Goal: Task Accomplishment & Management: Manage account settings

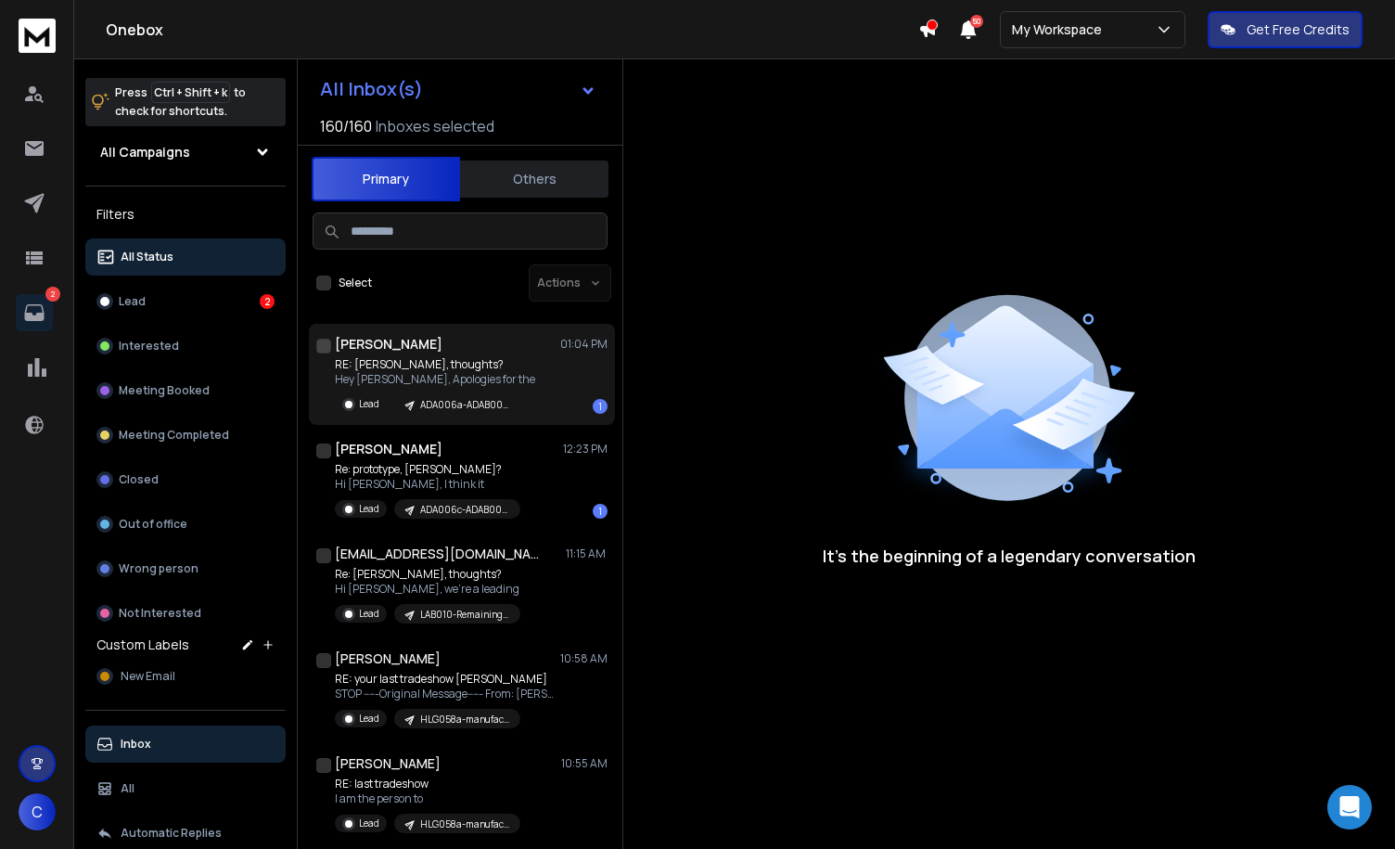
click at [481, 370] on p "RE: [PERSON_NAME], thoughts?" at bounding box center [435, 364] width 200 height 15
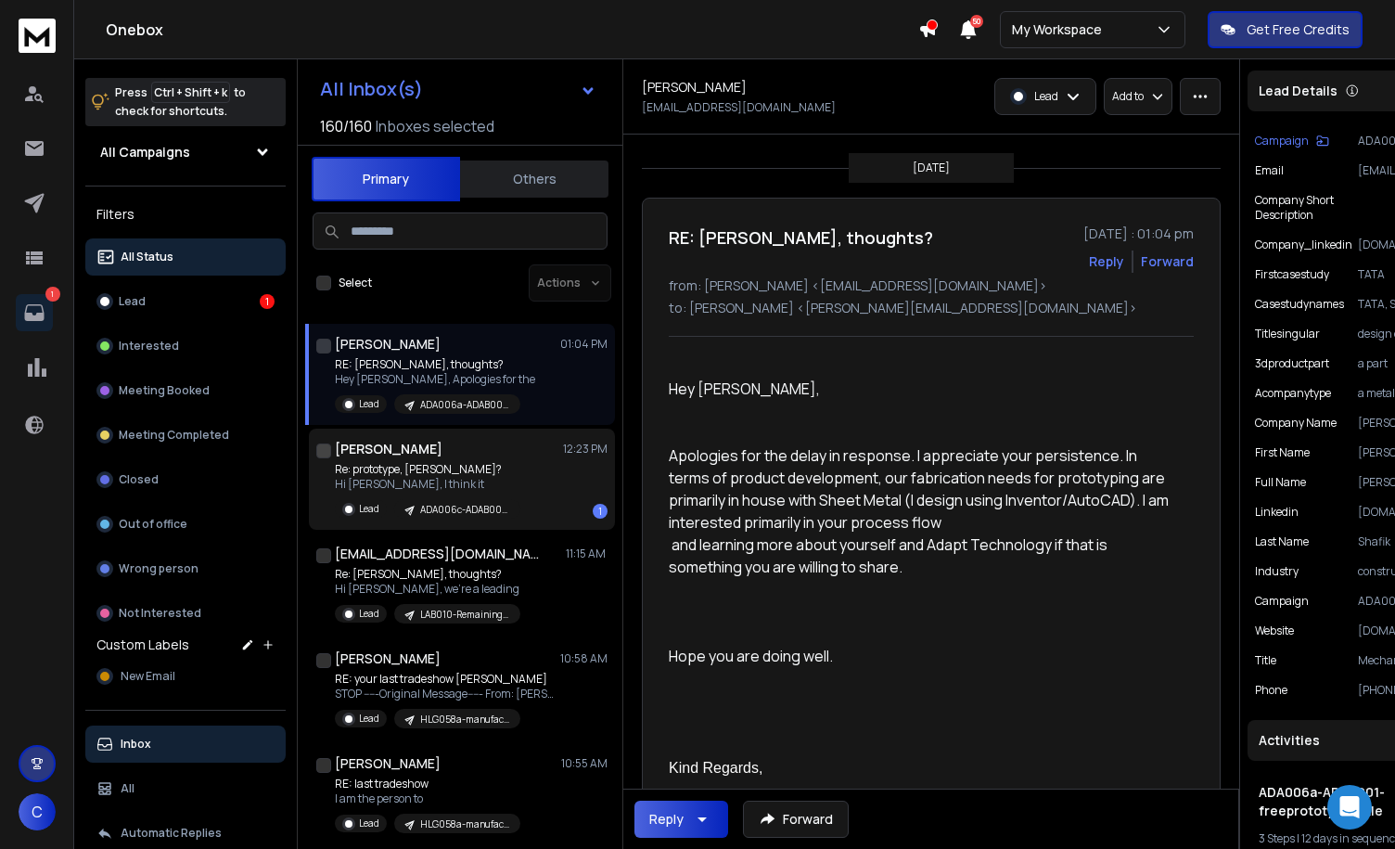
click at [477, 493] on div "Re: prototype, [PERSON_NAME]? Hi [PERSON_NAME], I think it Lead ADA006c-ADAB001…" at bounding box center [428, 490] width 186 height 57
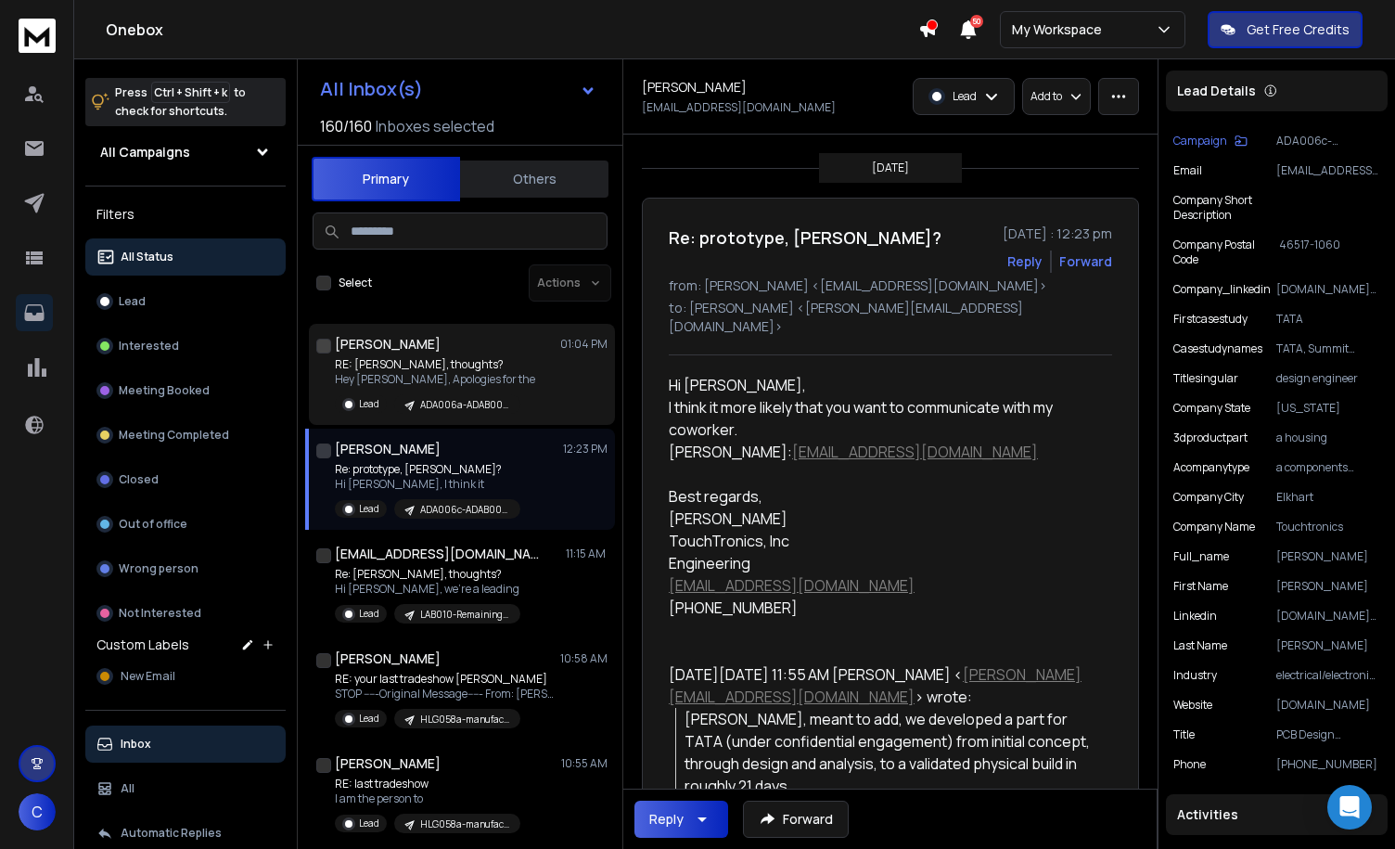
click at [481, 366] on p "RE: [PERSON_NAME], thoughts?" at bounding box center [435, 364] width 200 height 15
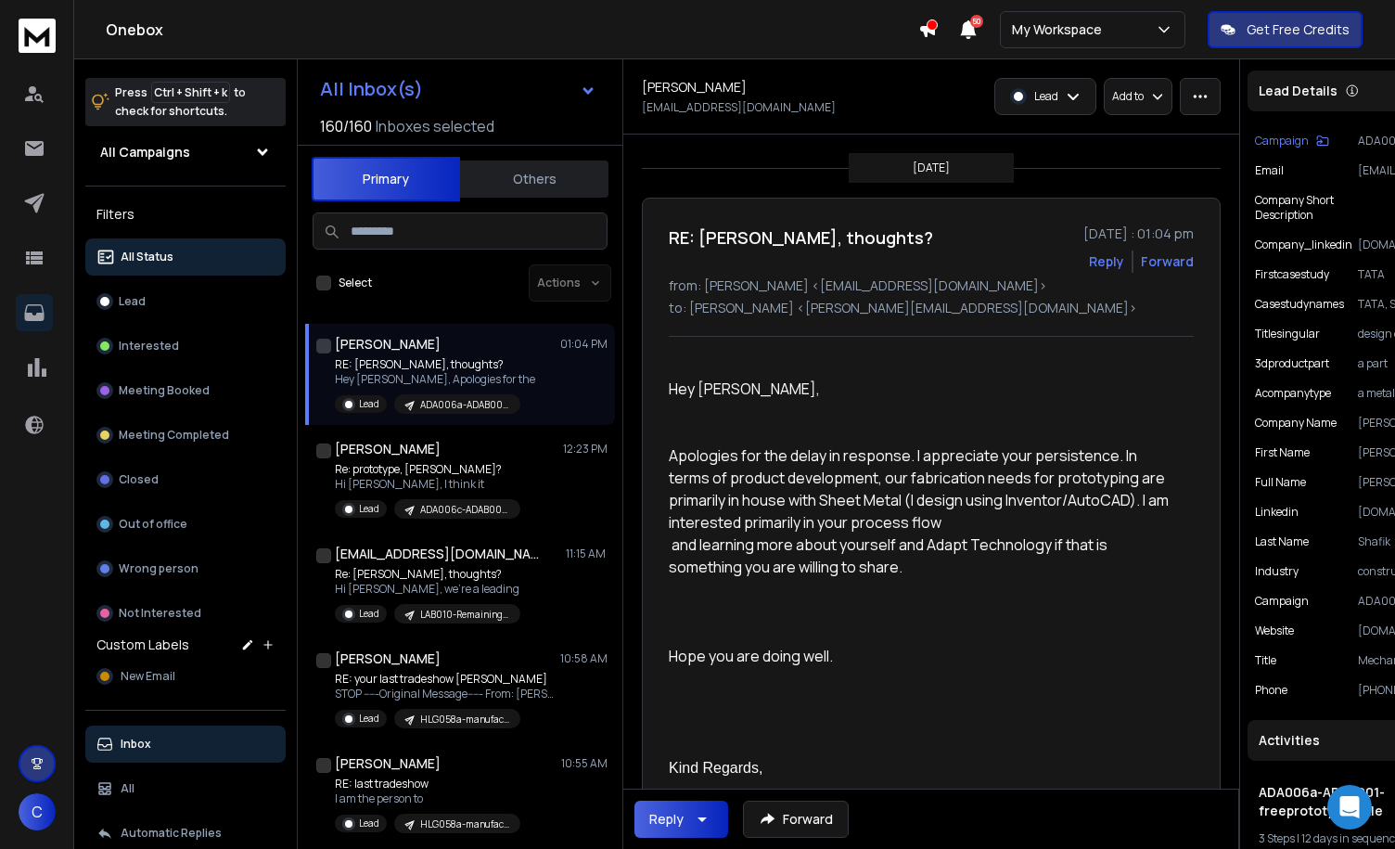
drag, startPoint x: 1367, startPoint y: 171, endPoint x: 1350, endPoint y: 170, distance: 17.7
click at [1368, 171] on p "[EMAIL_ADDRESS][DOMAIN_NAME]" at bounding box center [1410, 170] width 104 height 15
click at [1371, 514] on p "linkedin.com/in/phillip-shafik" at bounding box center [1410, 512] width 104 height 15
click at [1375, 481] on p "[PERSON_NAME]" at bounding box center [1410, 482] width 104 height 15
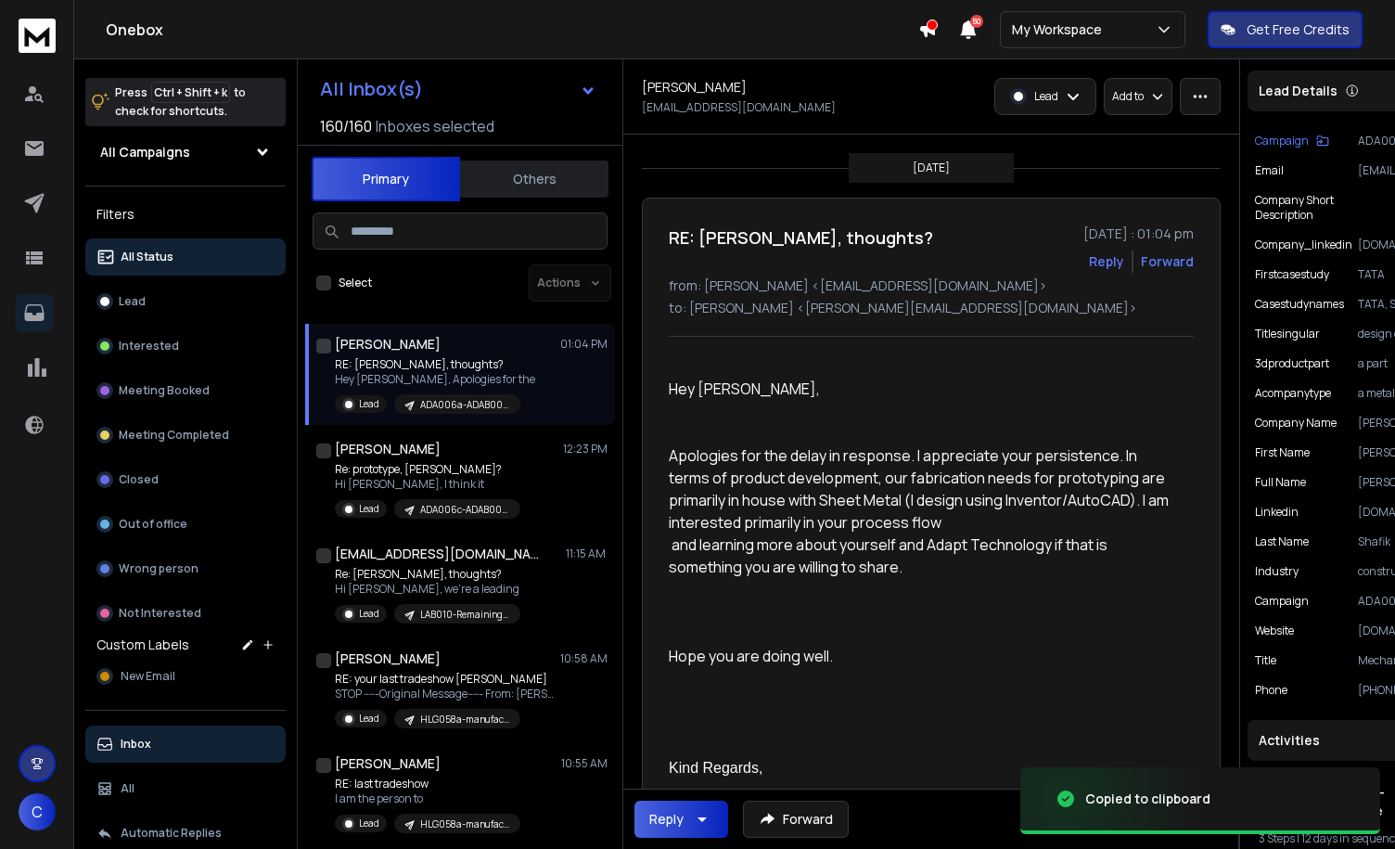
click at [1365, 422] on p "HM White" at bounding box center [1410, 423] width 104 height 15
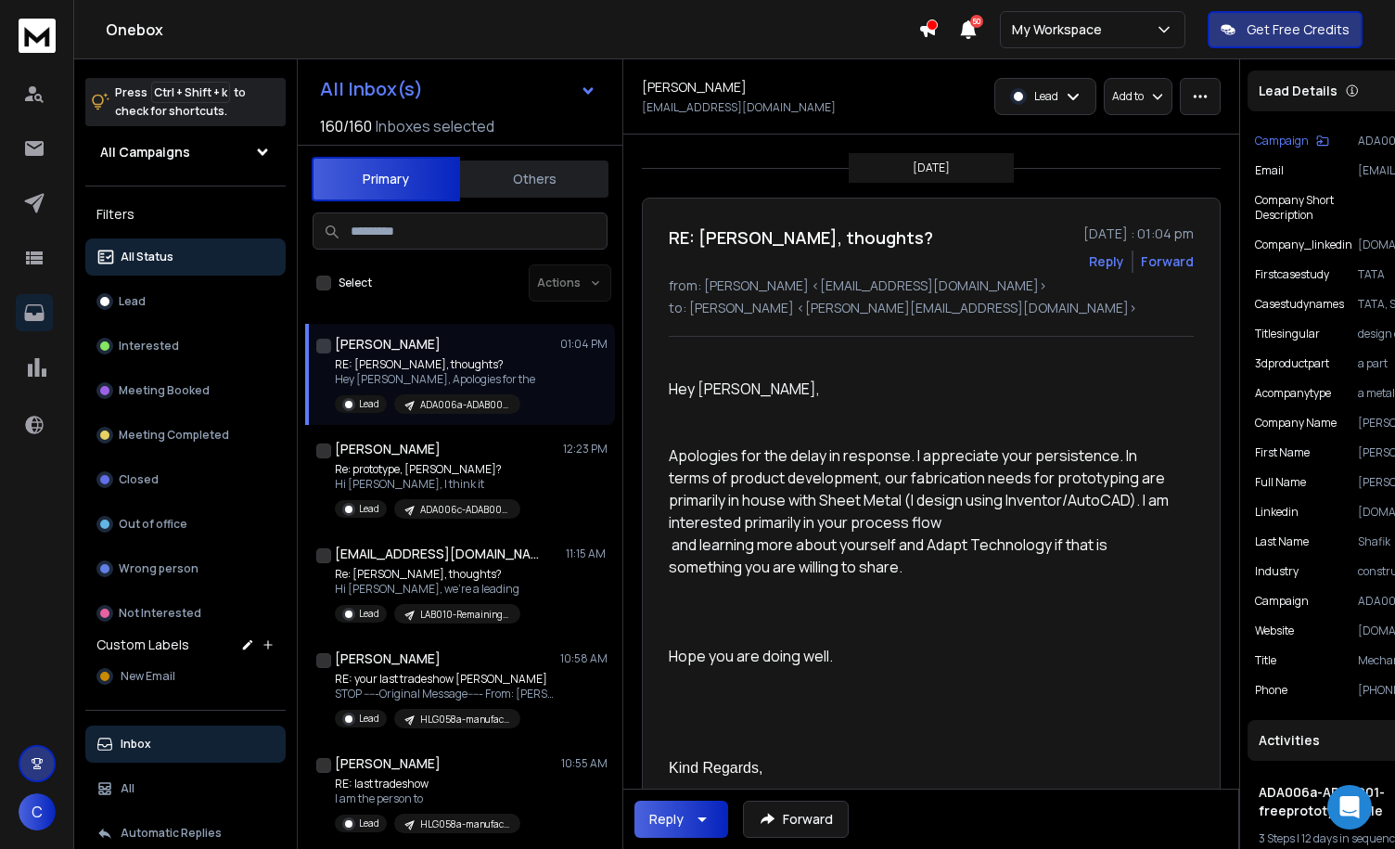
click at [1369, 662] on p "Mechanical Design Engineer" at bounding box center [1410, 660] width 104 height 15
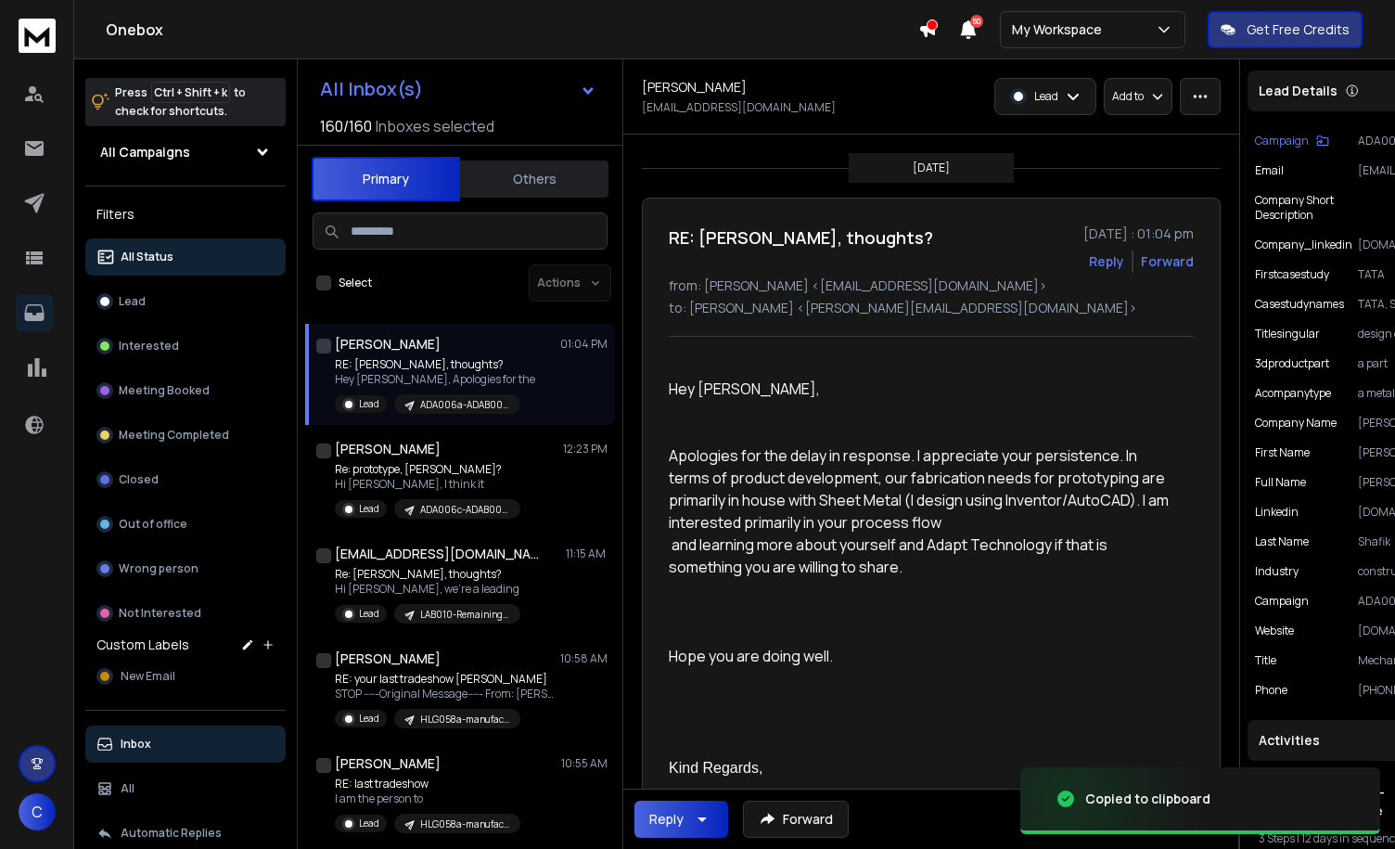
click at [1367, 631] on p "hmwhite.com" at bounding box center [1410, 630] width 104 height 15
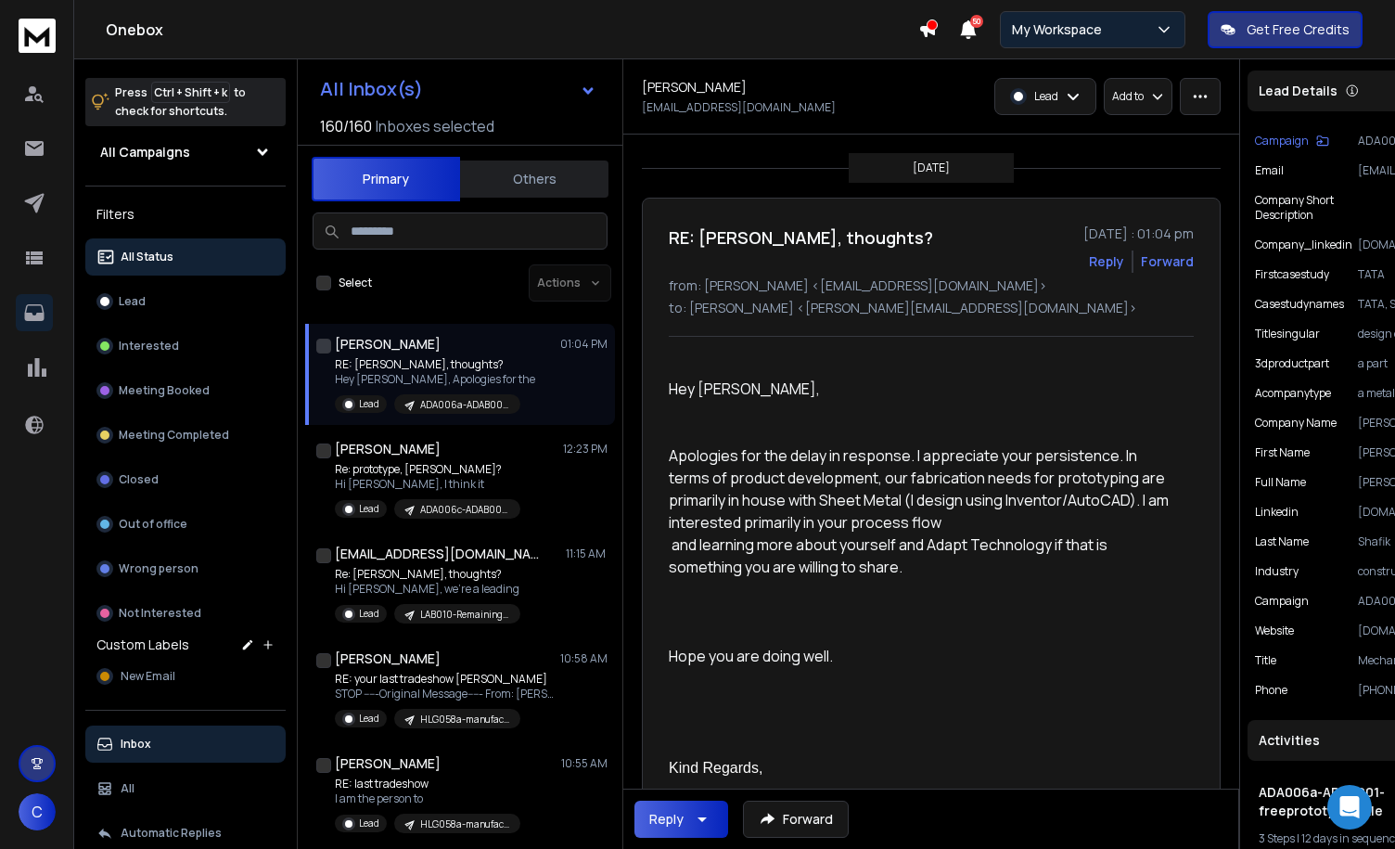
click at [1085, 37] on p "My Workspace" at bounding box center [1060, 29] width 97 height 19
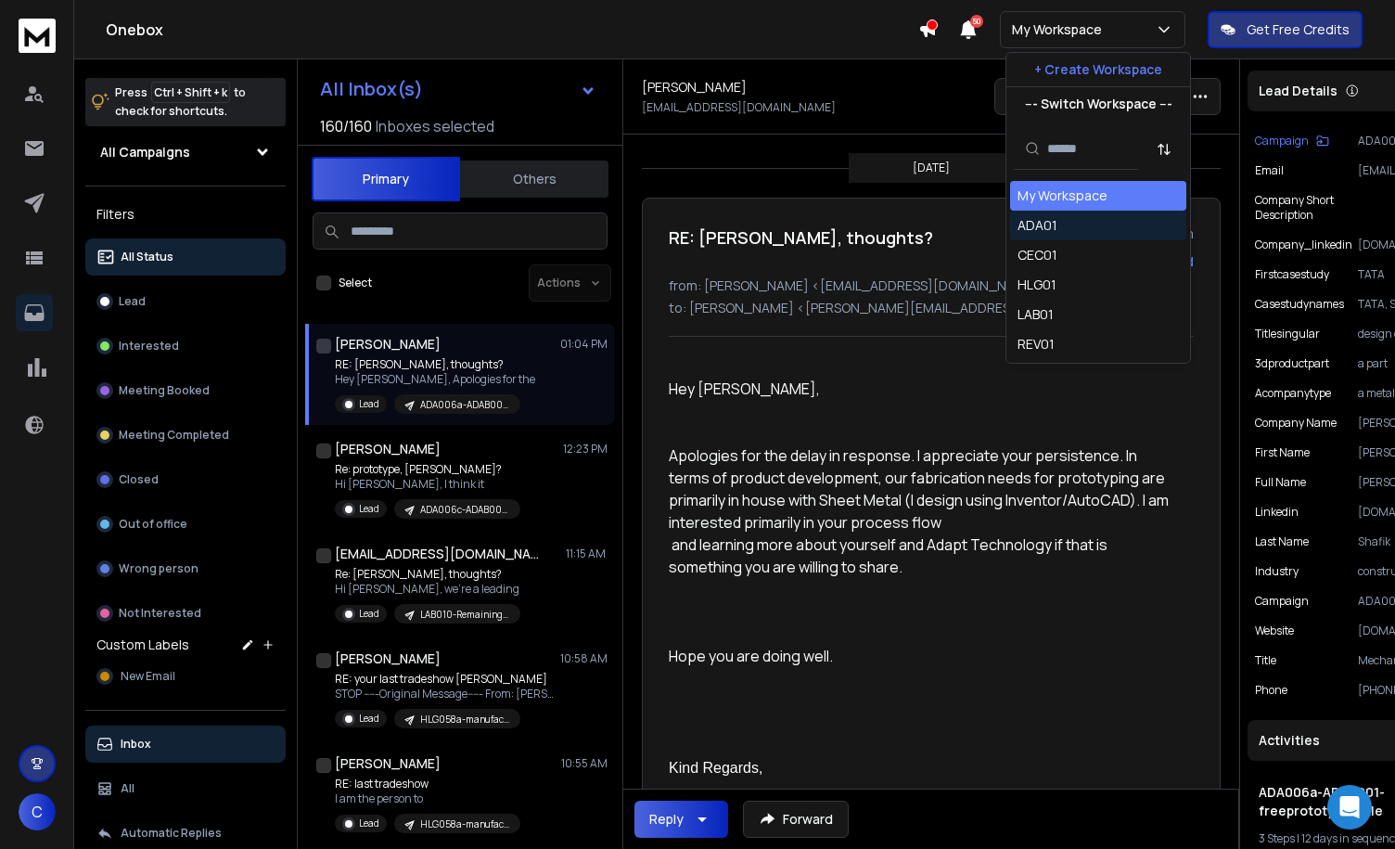
click at [1080, 222] on div "ADA01" at bounding box center [1098, 226] width 176 height 30
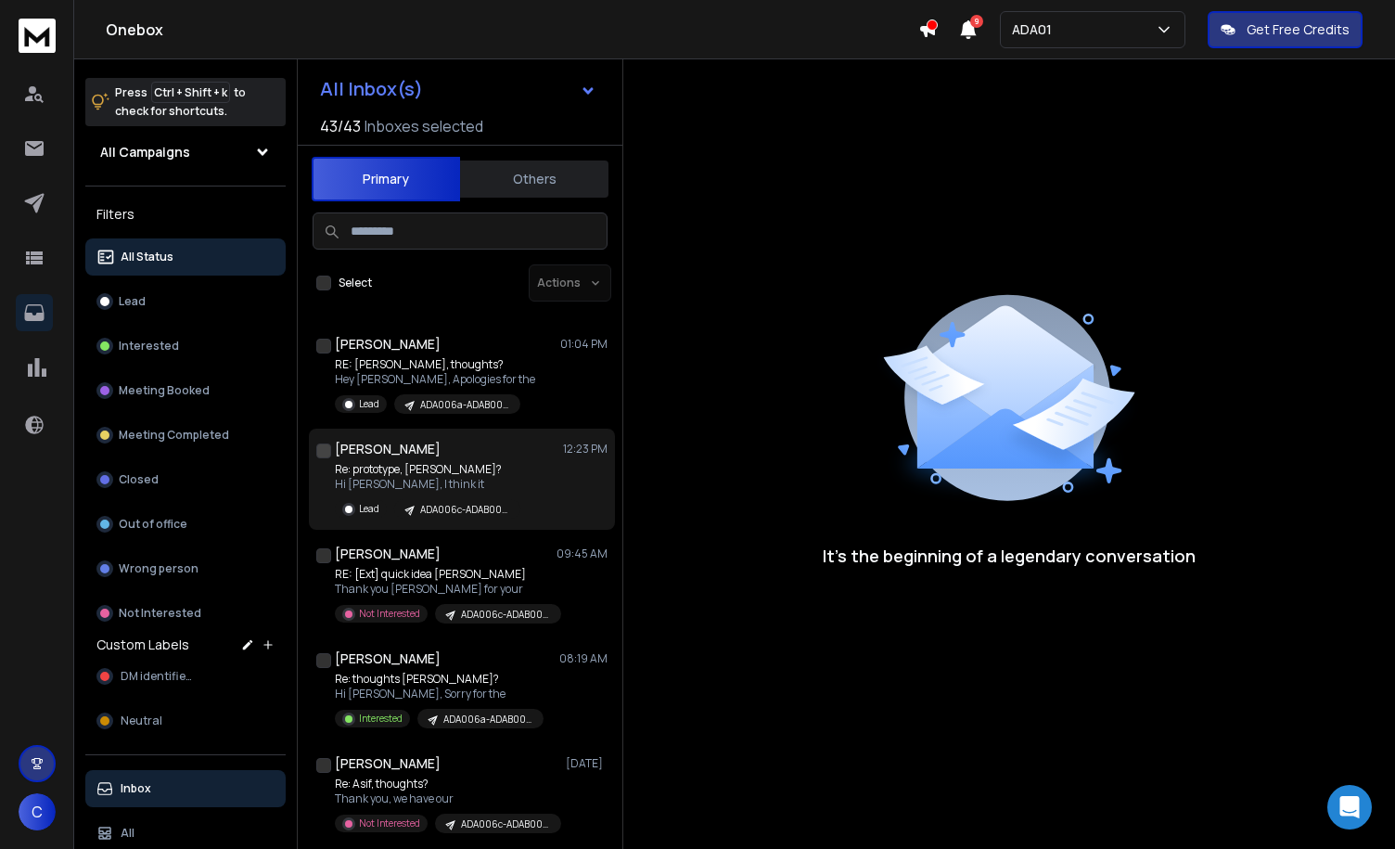
click at [497, 484] on p "Hi [PERSON_NAME], I think it" at bounding box center [428, 484] width 186 height 15
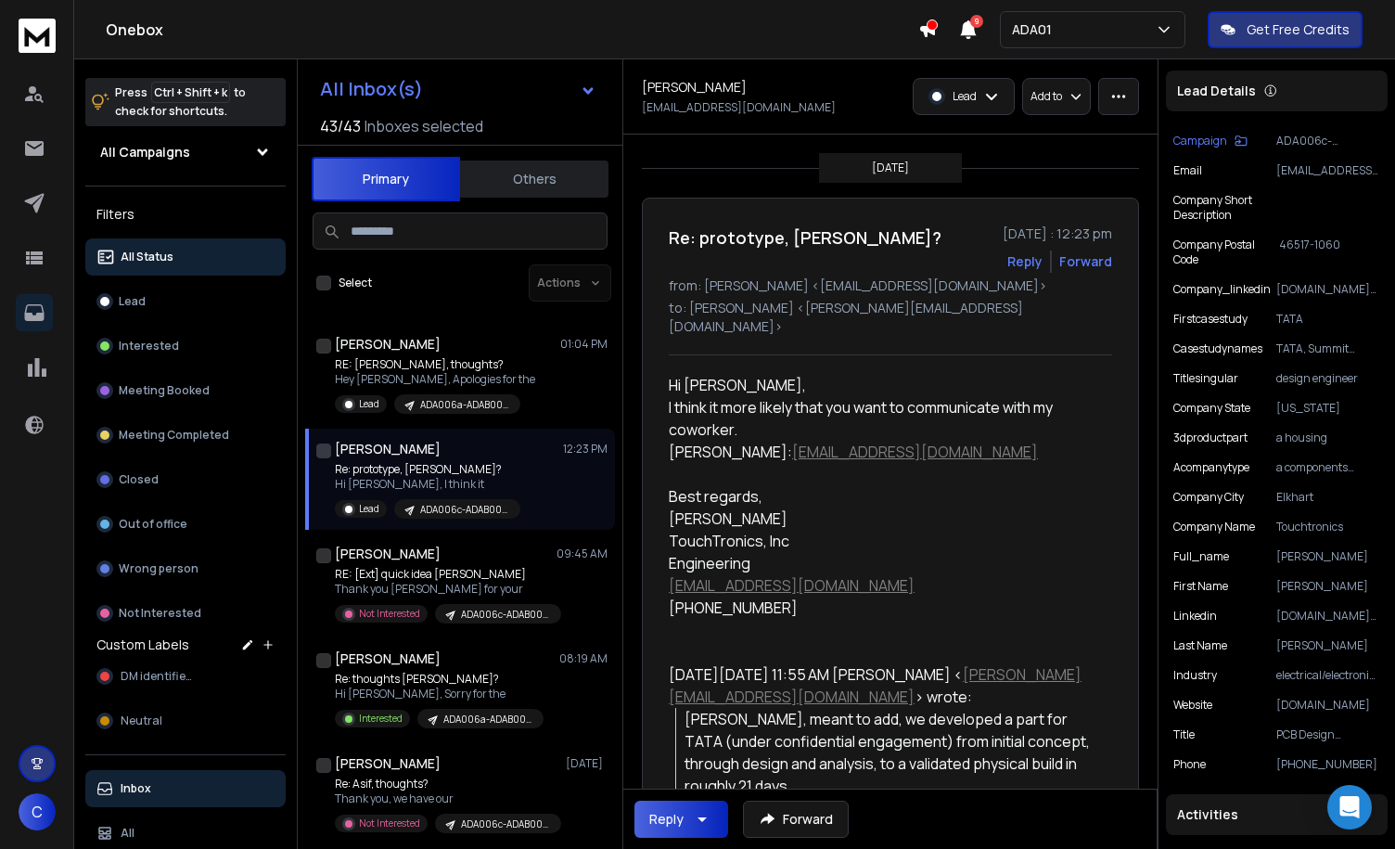
click at [970, 74] on div "Layne Carrington Layne Carrington lcarrington@touchtronics.com Lead Add to Lead…" at bounding box center [890, 96] width 534 height 75
click at [969, 95] on p "Lead" at bounding box center [965, 96] width 24 height 15
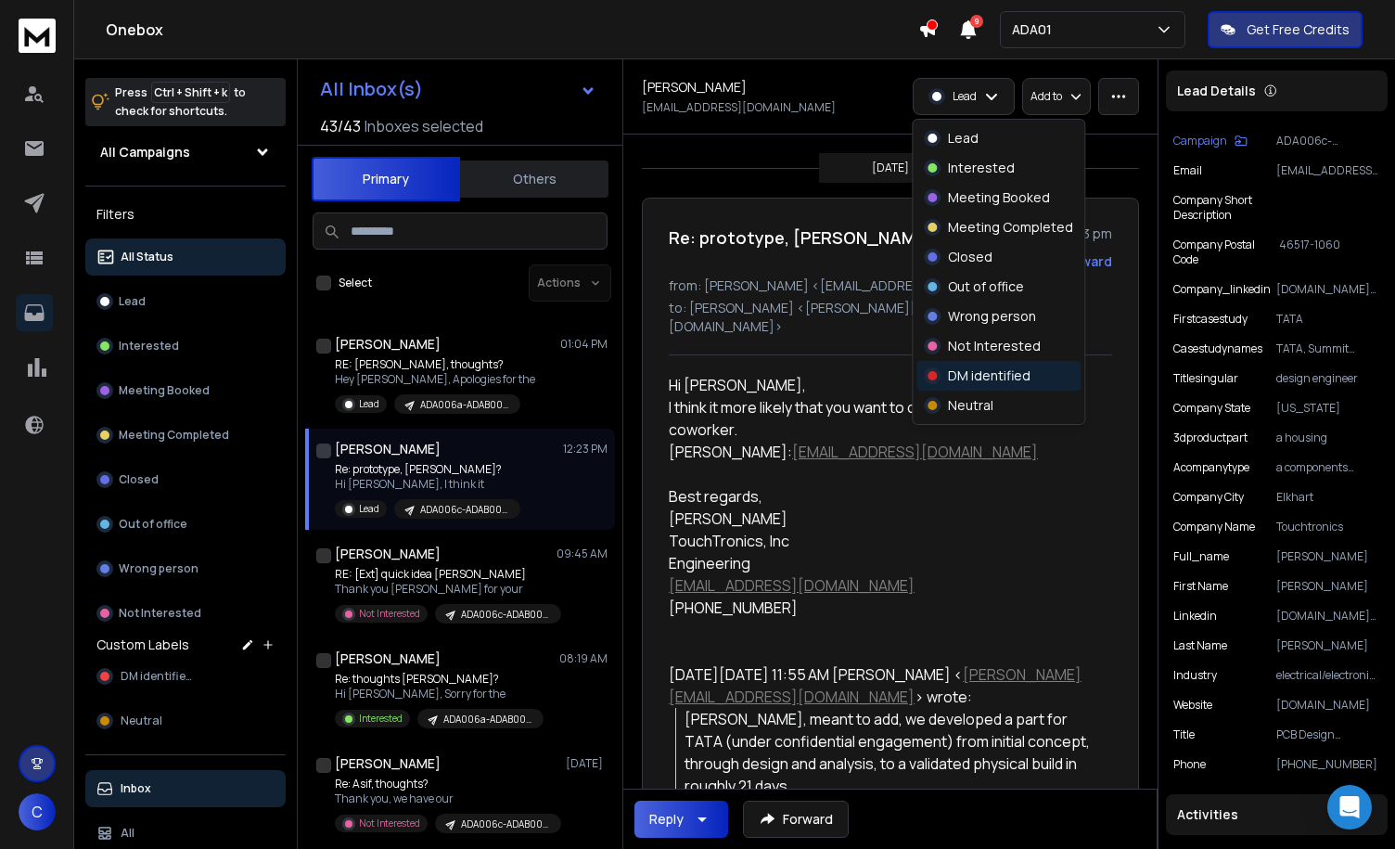
click at [1004, 385] on div "DM identified" at bounding box center [999, 376] width 164 height 30
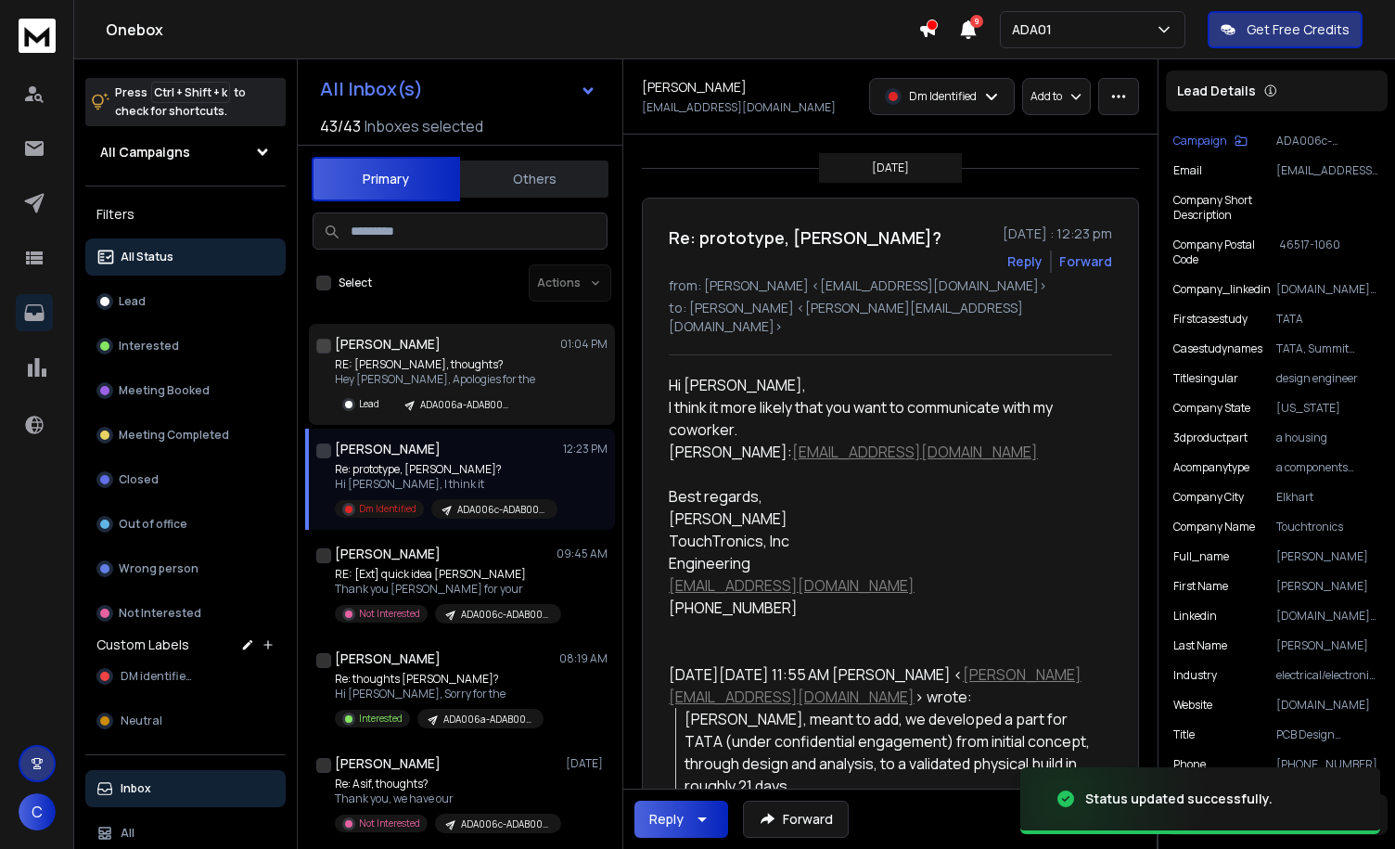
click at [443, 363] on p "RE: [PERSON_NAME], thoughts?" at bounding box center [435, 364] width 200 height 15
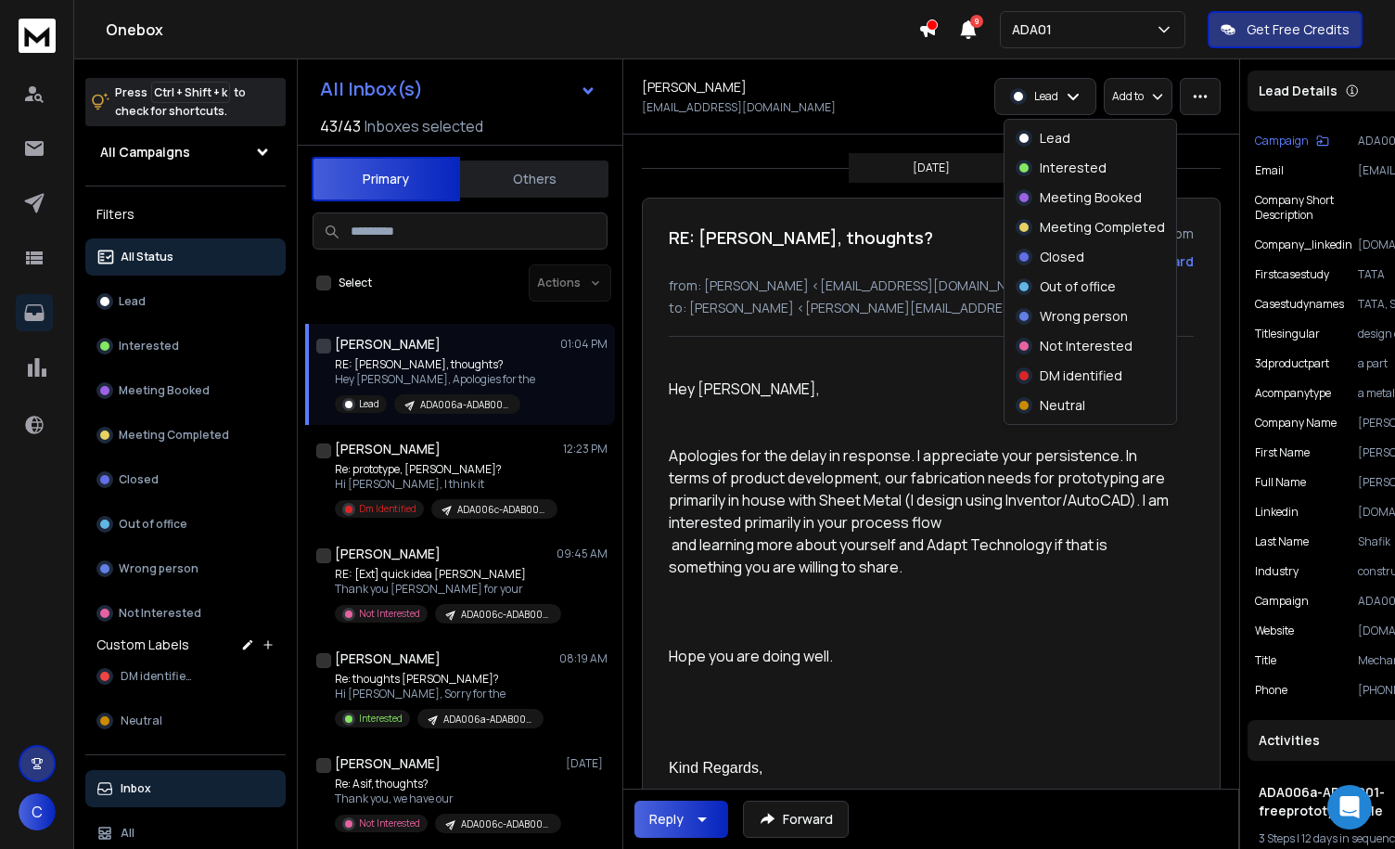
click at [1076, 103] on icon at bounding box center [1073, 96] width 15 height 15
click at [1082, 174] on p "Interested" at bounding box center [1073, 168] width 67 height 19
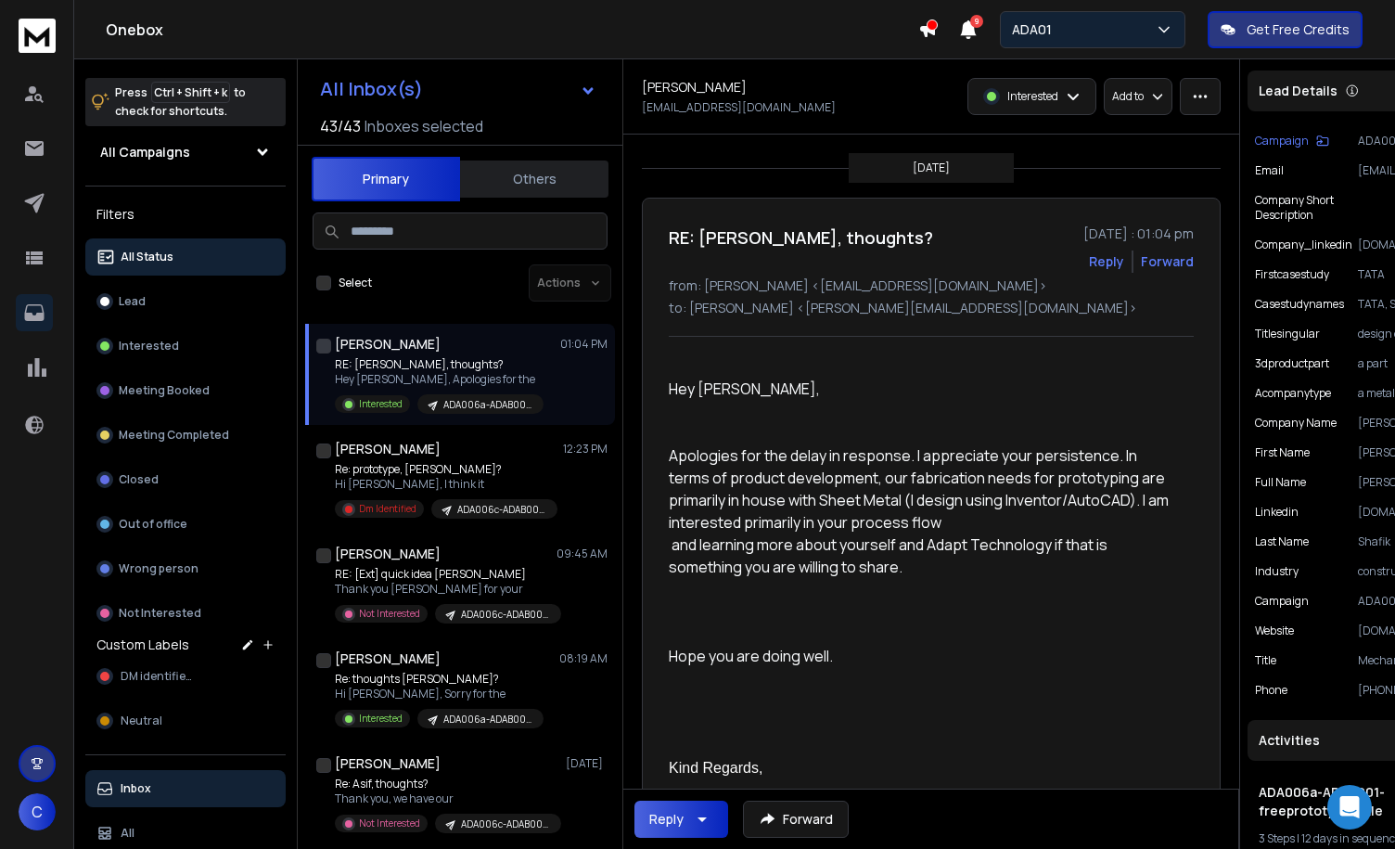
click at [1138, 16] on button "ADA01" at bounding box center [1093, 29] width 186 height 37
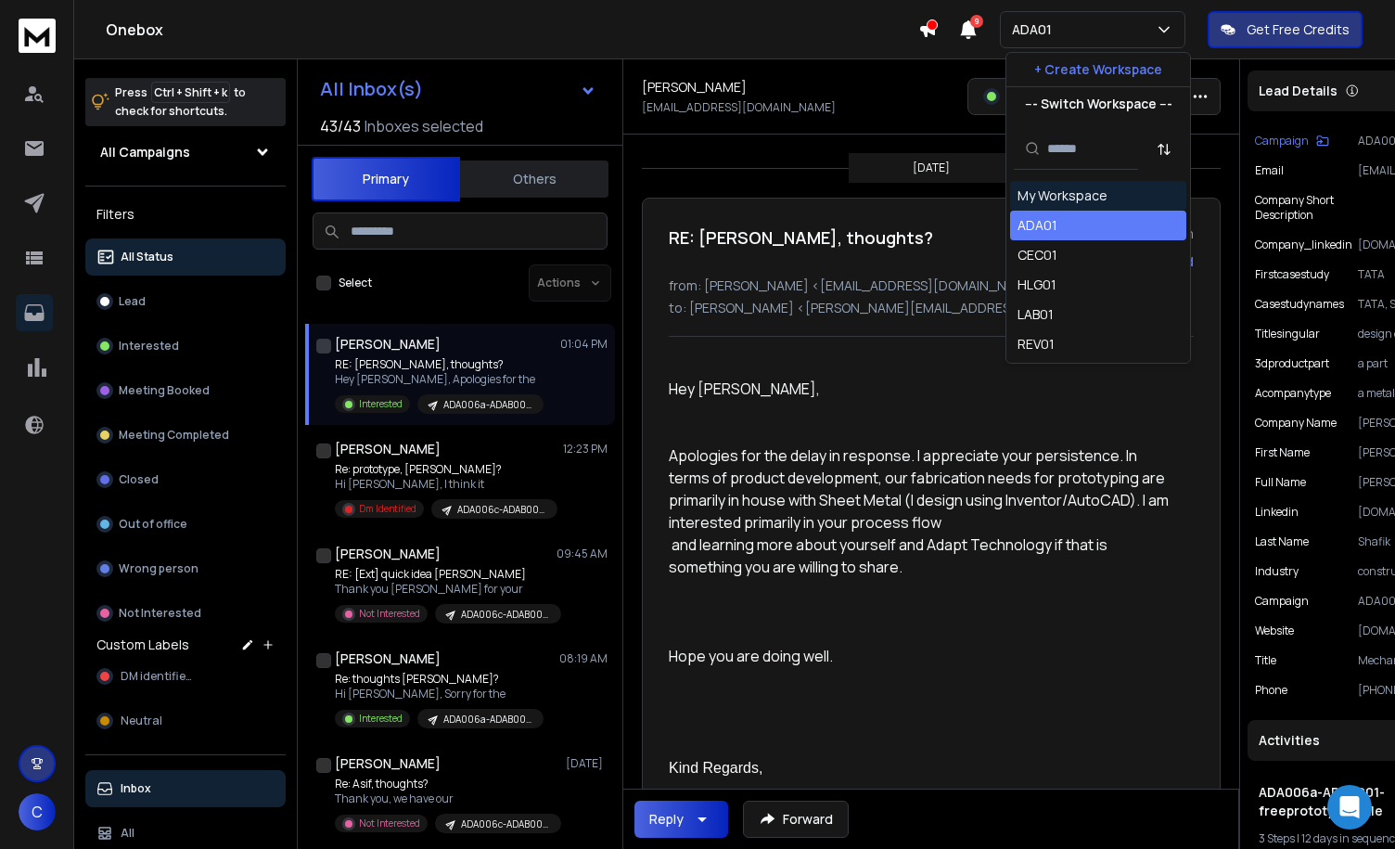
click at [1094, 196] on div "My Workspace" at bounding box center [1063, 195] width 90 height 19
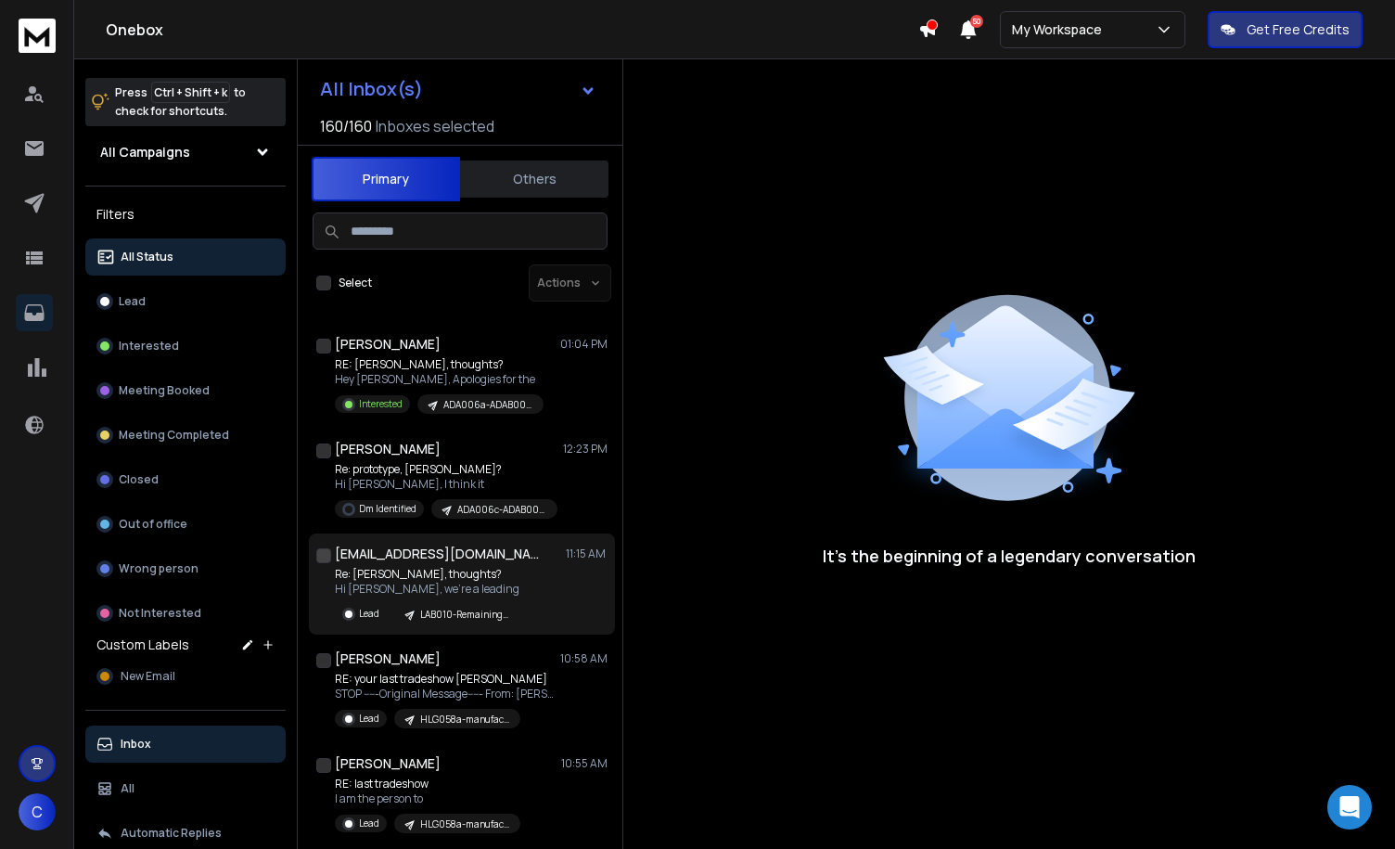
click at [515, 592] on p "Hi [PERSON_NAME], we're a leading" at bounding box center [428, 589] width 186 height 15
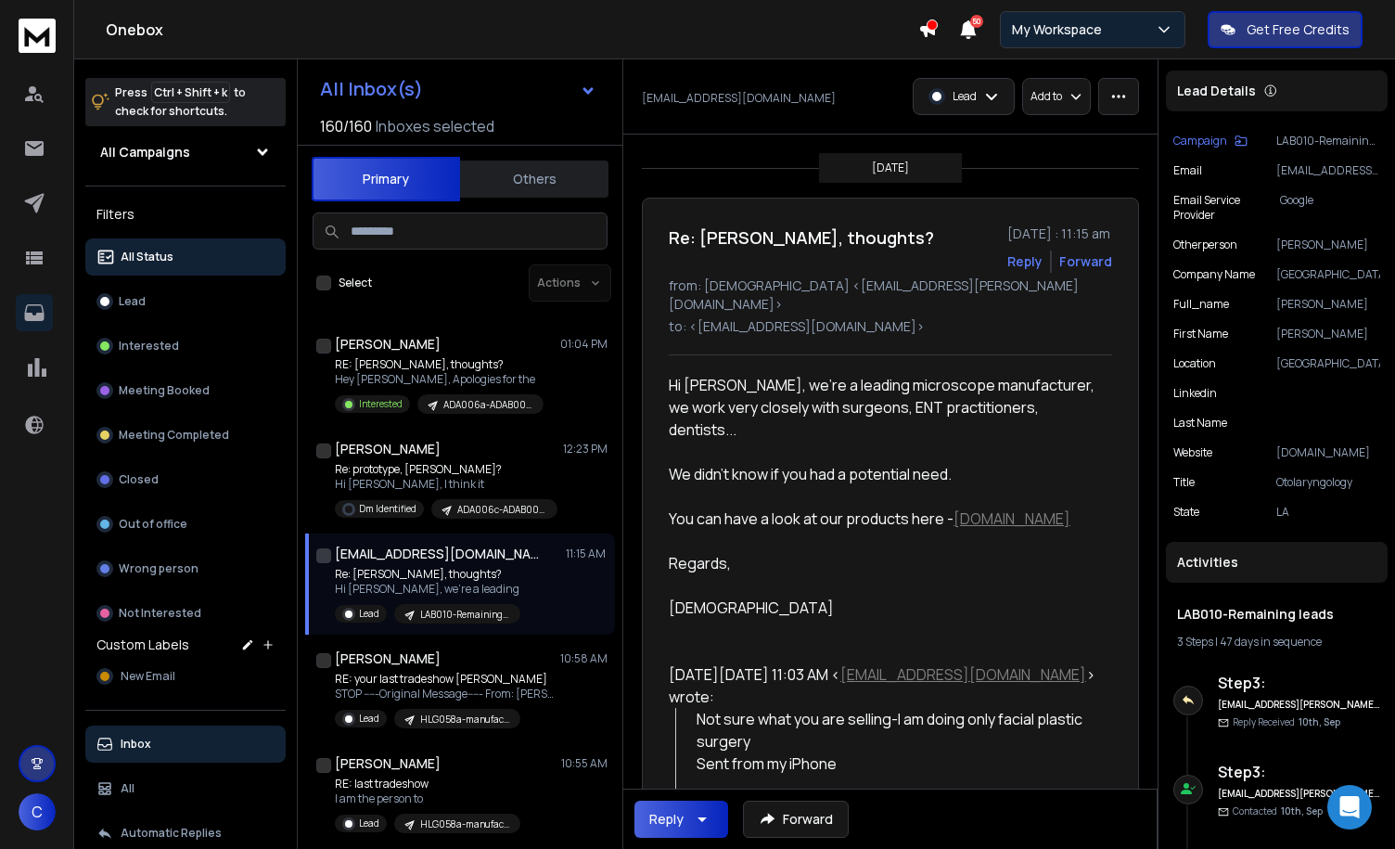
click at [1059, 22] on p "My Workspace" at bounding box center [1060, 29] width 97 height 19
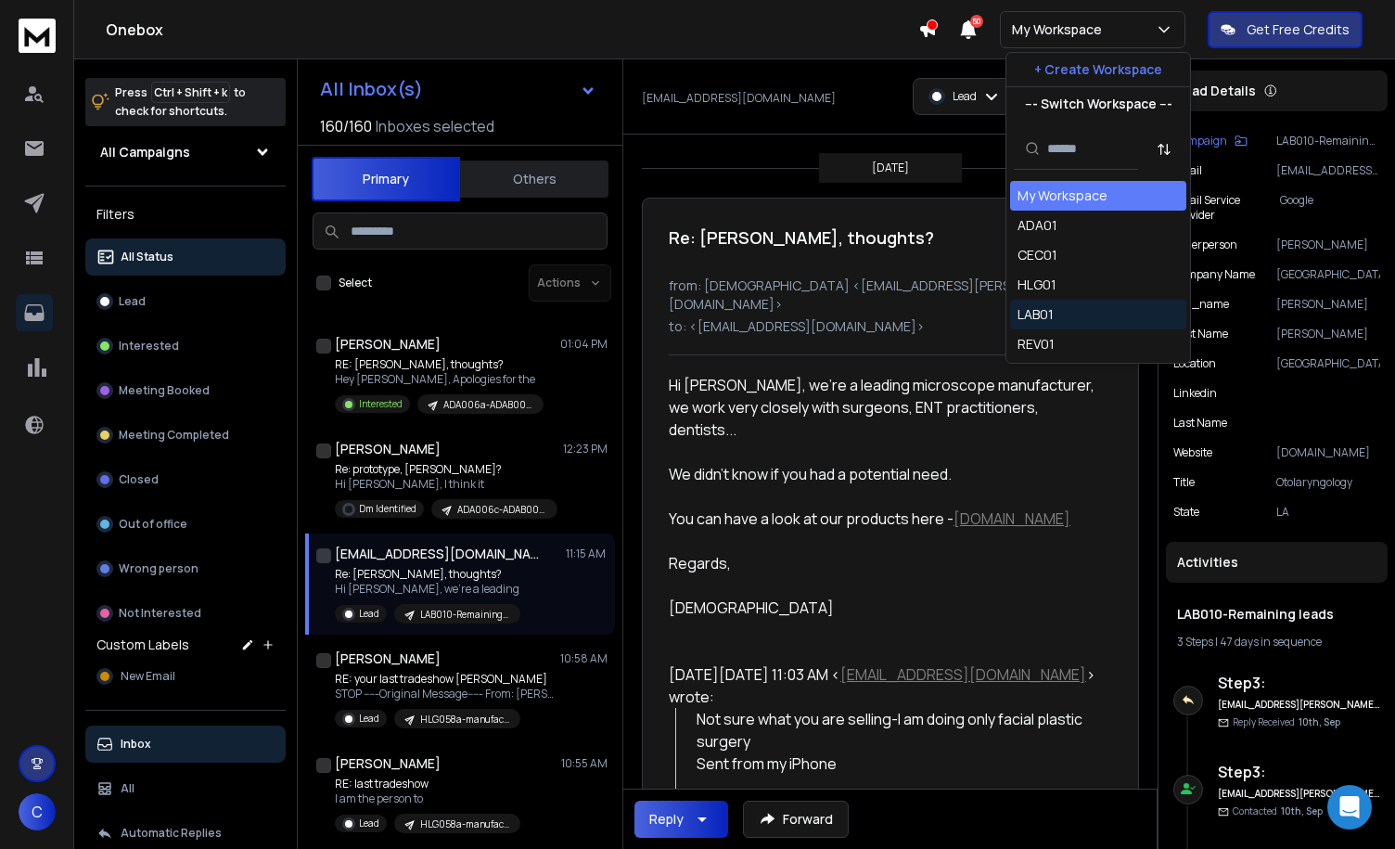
click at [1053, 320] on div "LAB01" at bounding box center [1098, 315] width 176 height 30
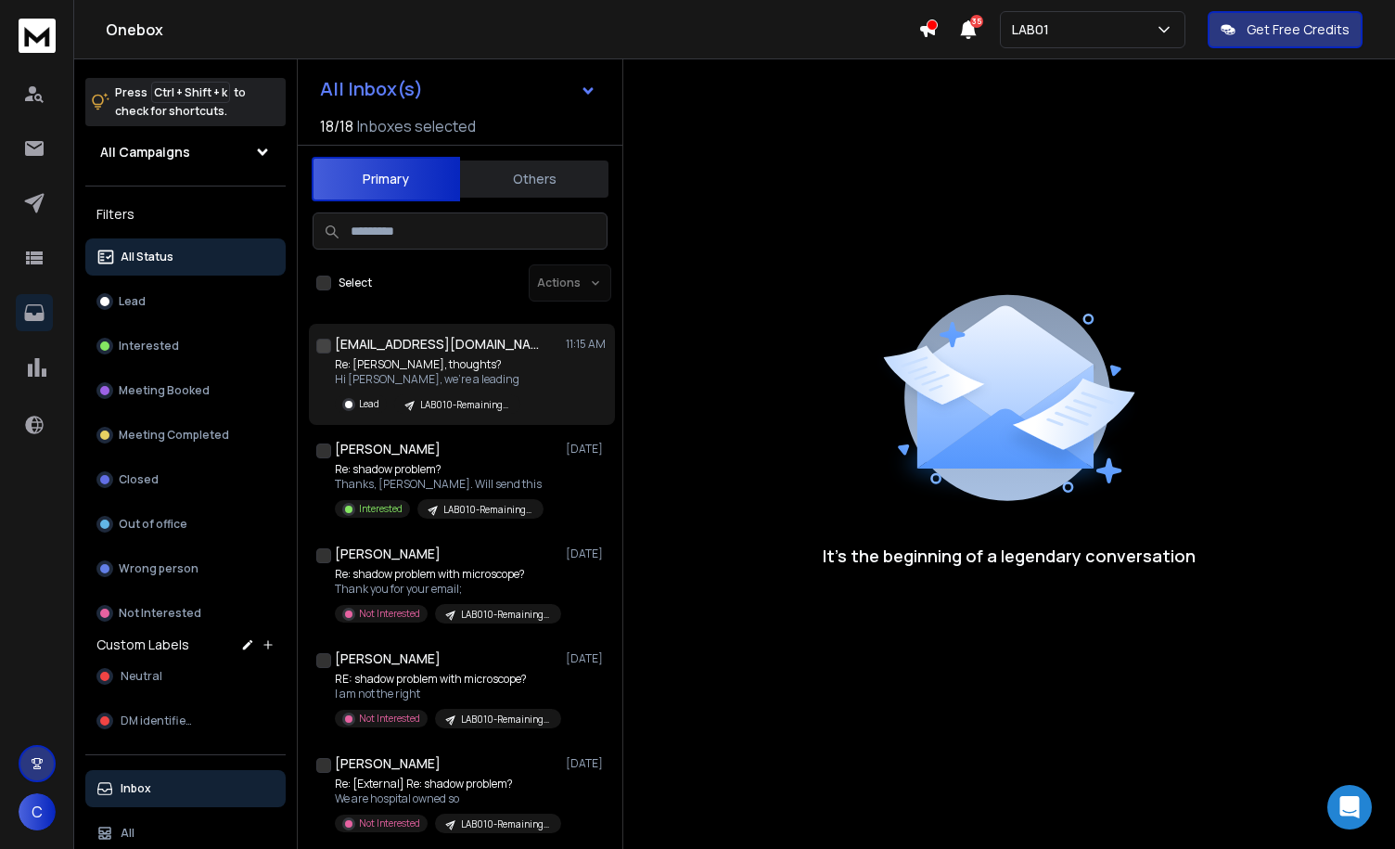
click at [482, 355] on div "drjoseph@acadianent.com 11:15 AM Re: Jeffrey, thoughts? Hi Jeffrey, we're a lea…" at bounding box center [471, 374] width 273 height 79
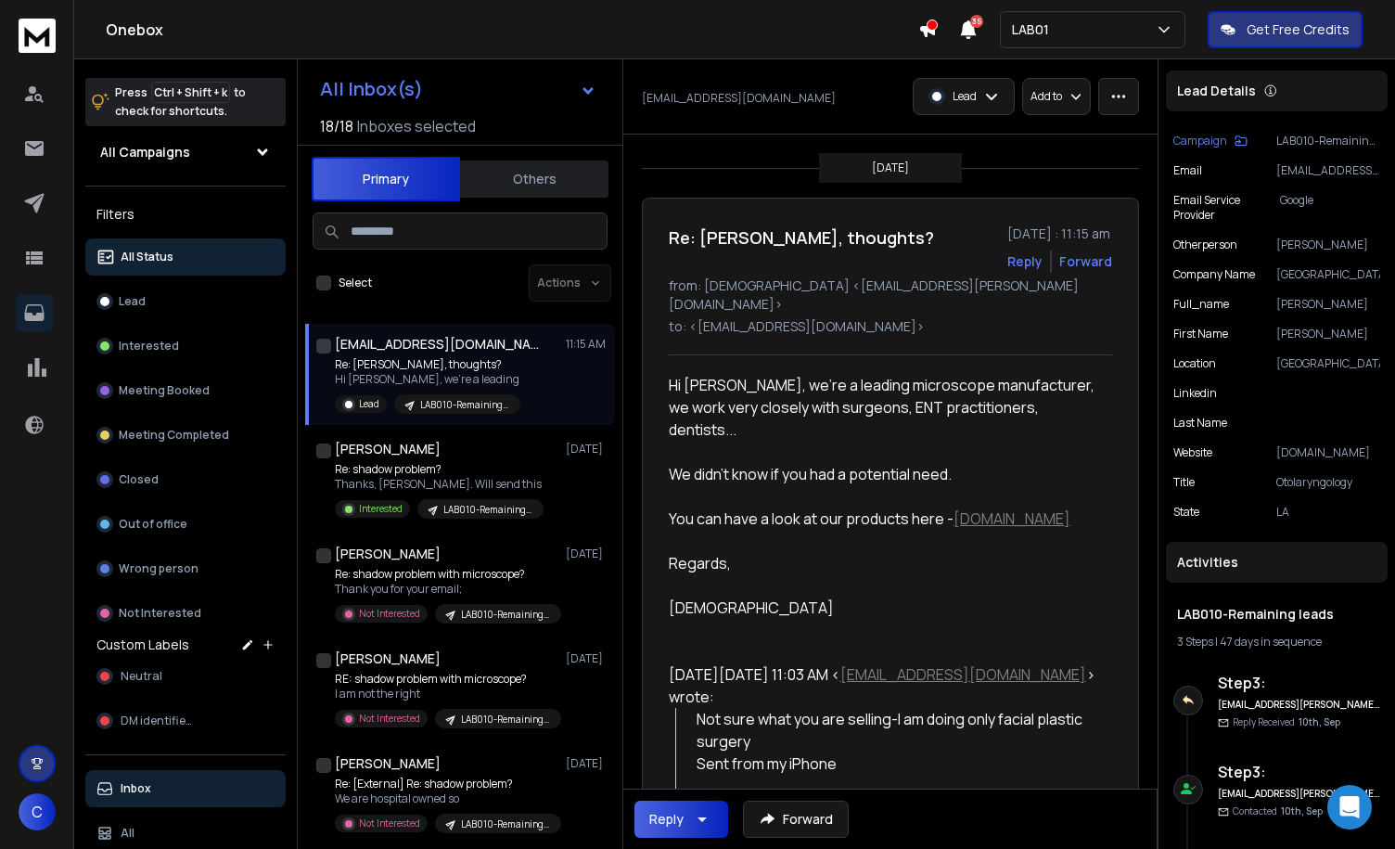
click at [993, 103] on icon at bounding box center [991, 96] width 15 height 15
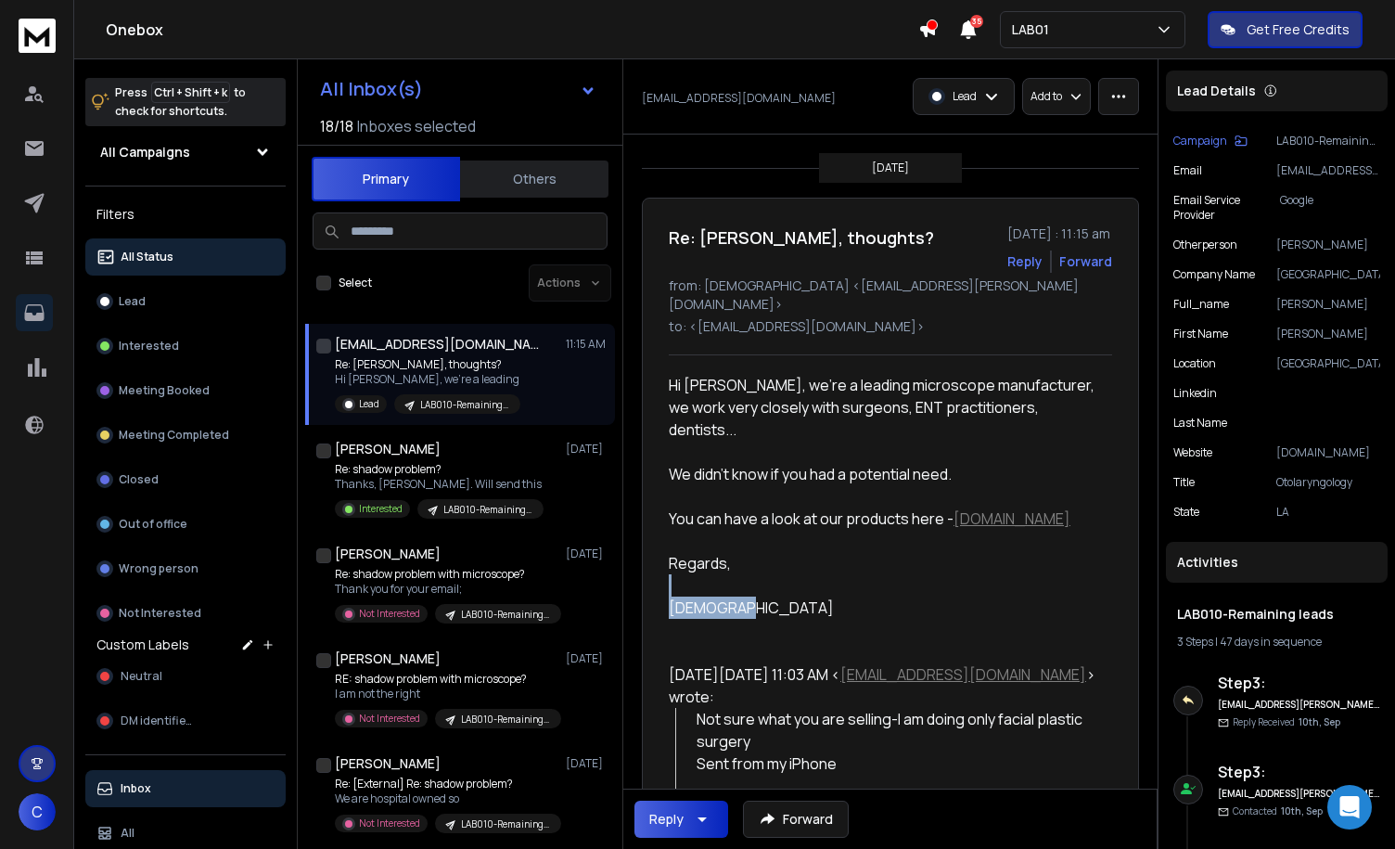
click at [974, 101] on p "Lead" at bounding box center [965, 96] width 24 height 15
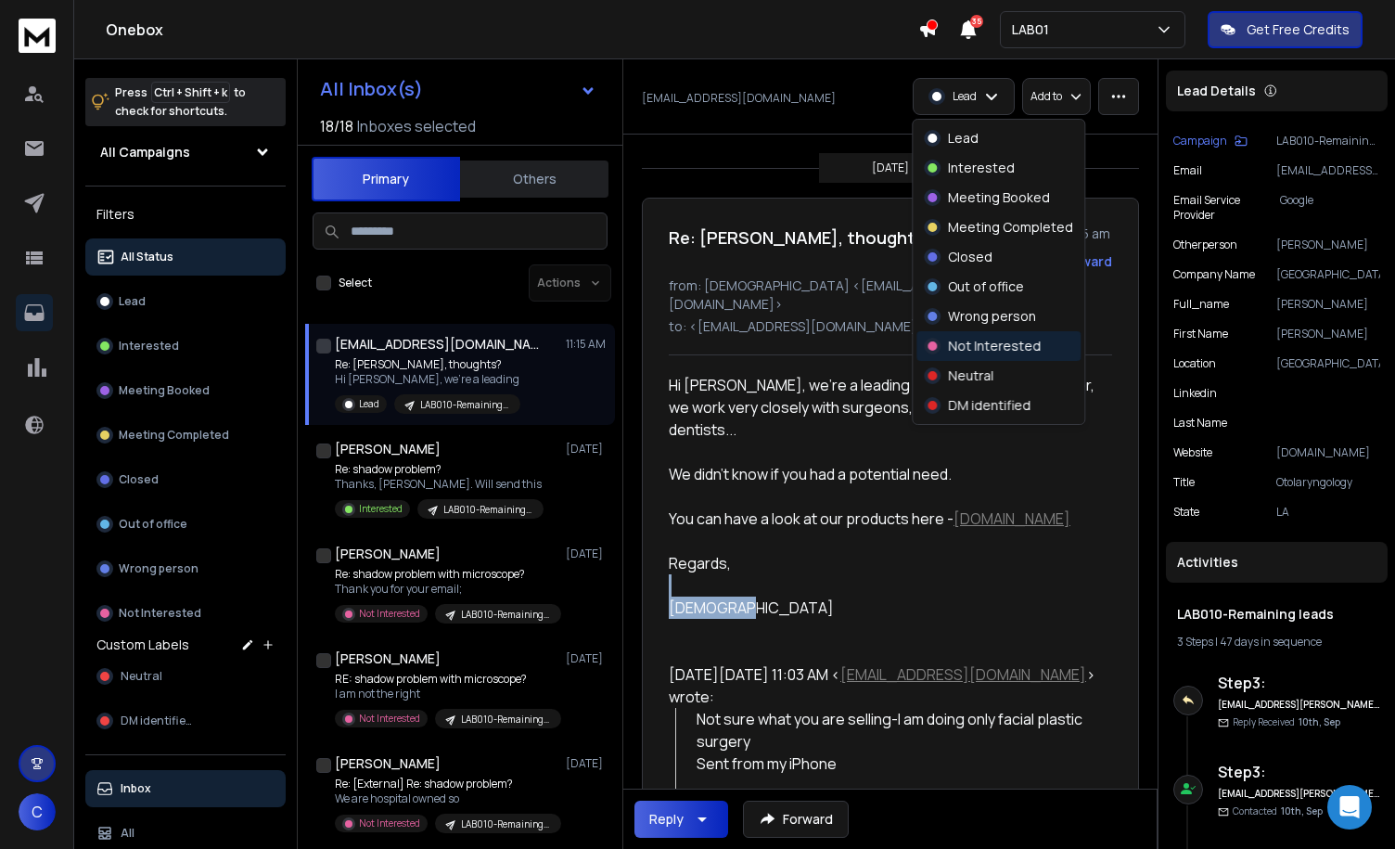
click at [988, 339] on p "Not Interested" at bounding box center [994, 346] width 93 height 19
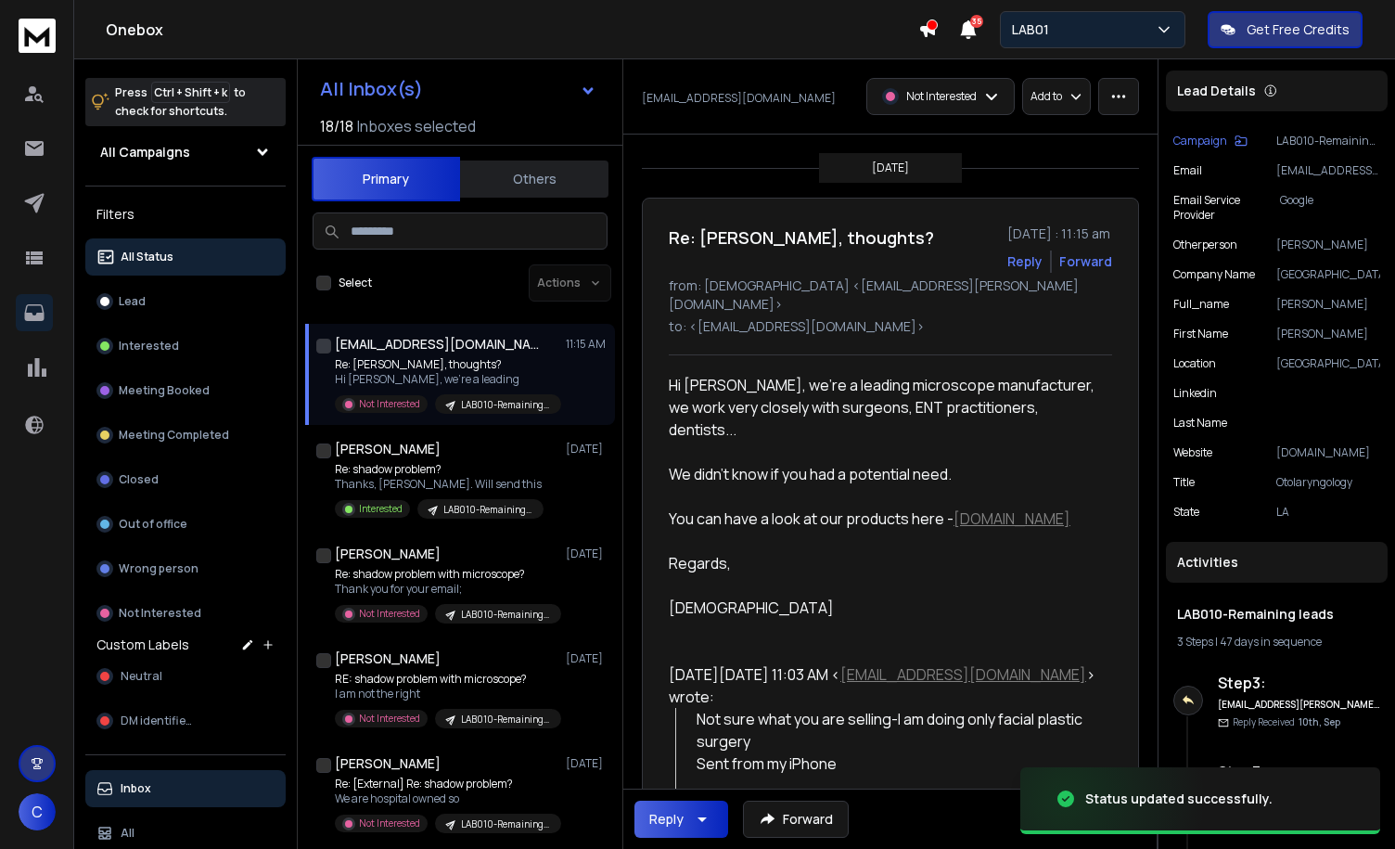
click at [1114, 27] on div "LAB01" at bounding box center [1092, 29] width 161 height 19
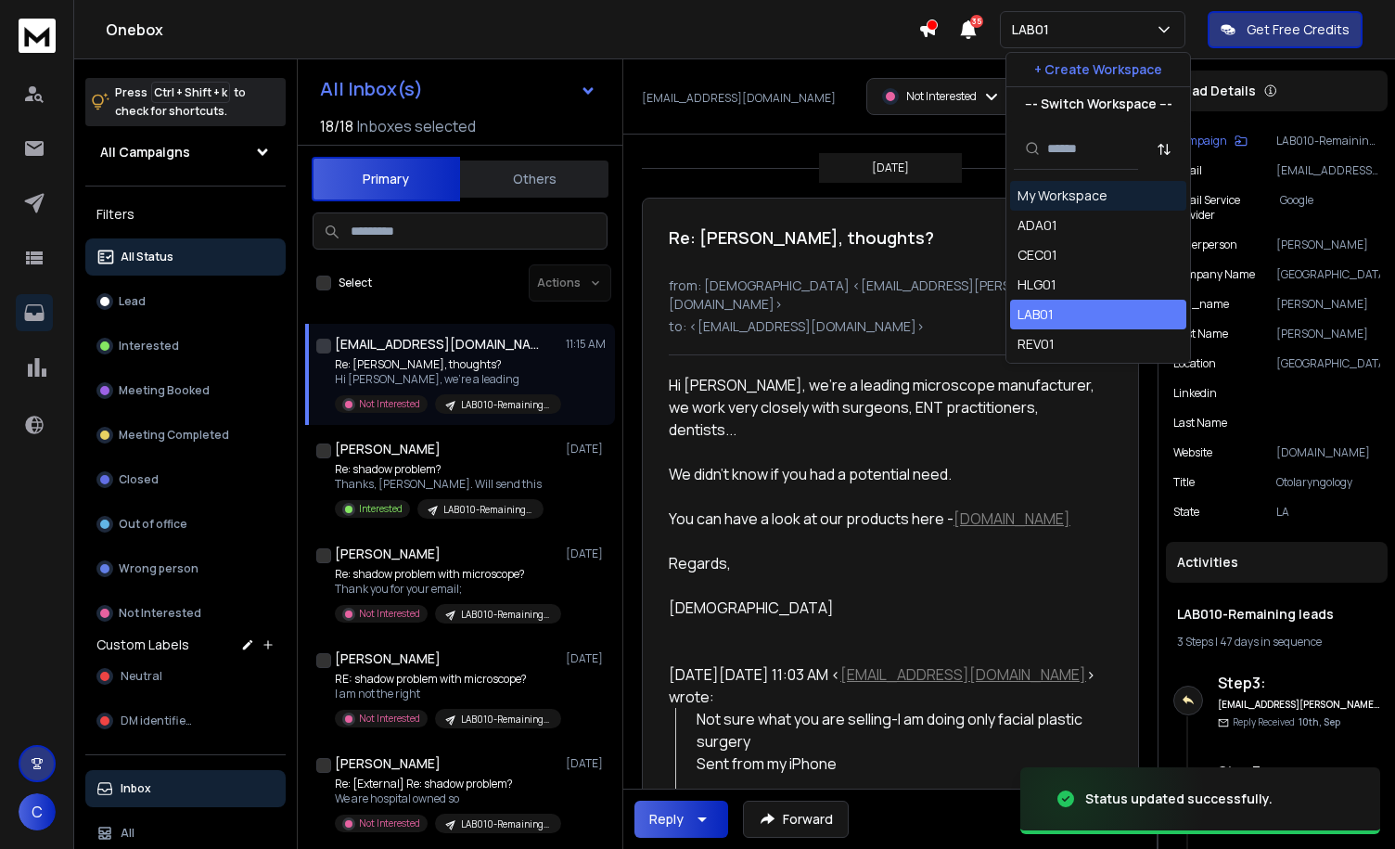
click at [1101, 194] on div "My Workspace" at bounding box center [1063, 195] width 90 height 19
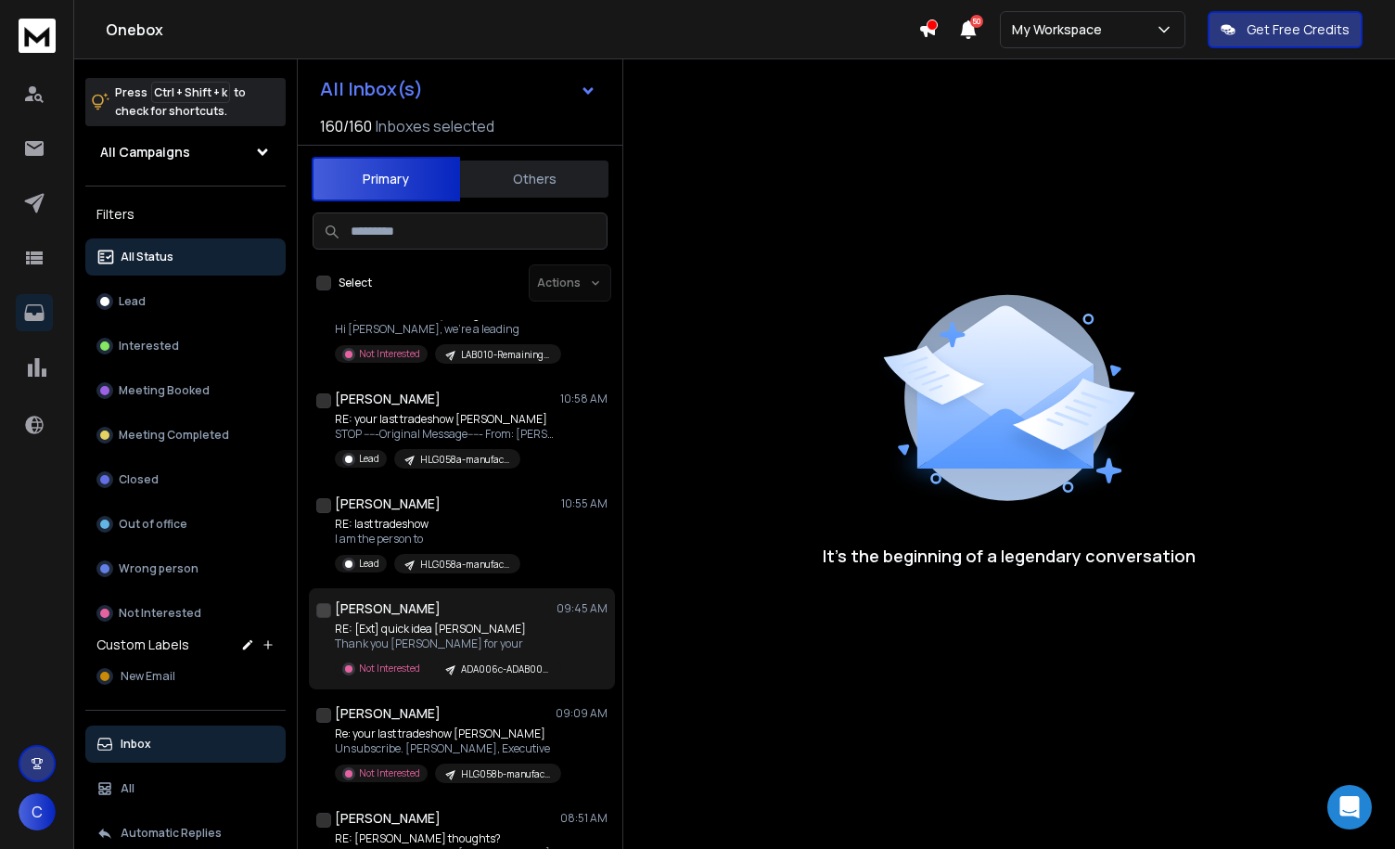
scroll to position [371, 0]
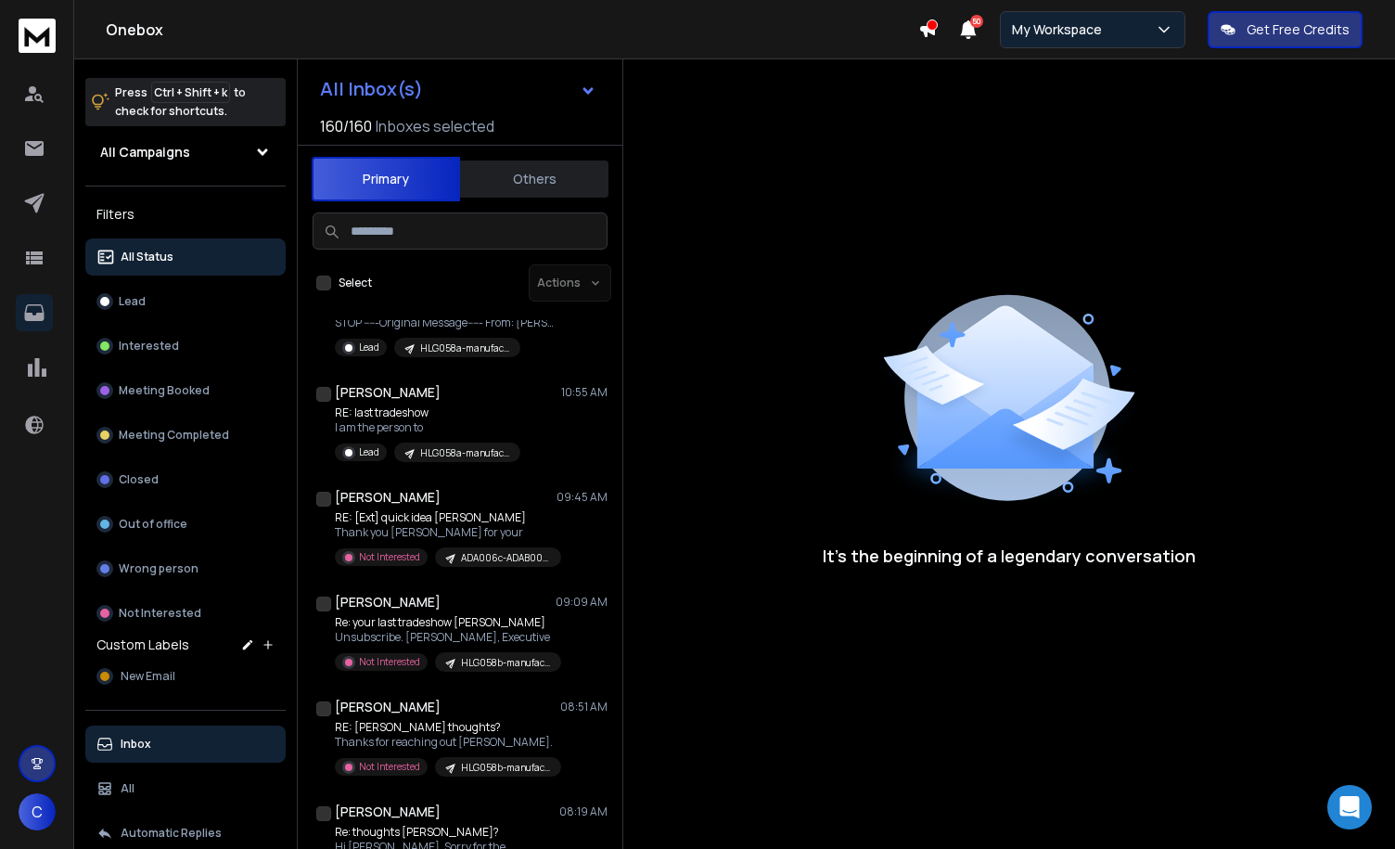
click at [1110, 24] on p "My Workspace" at bounding box center [1060, 29] width 97 height 19
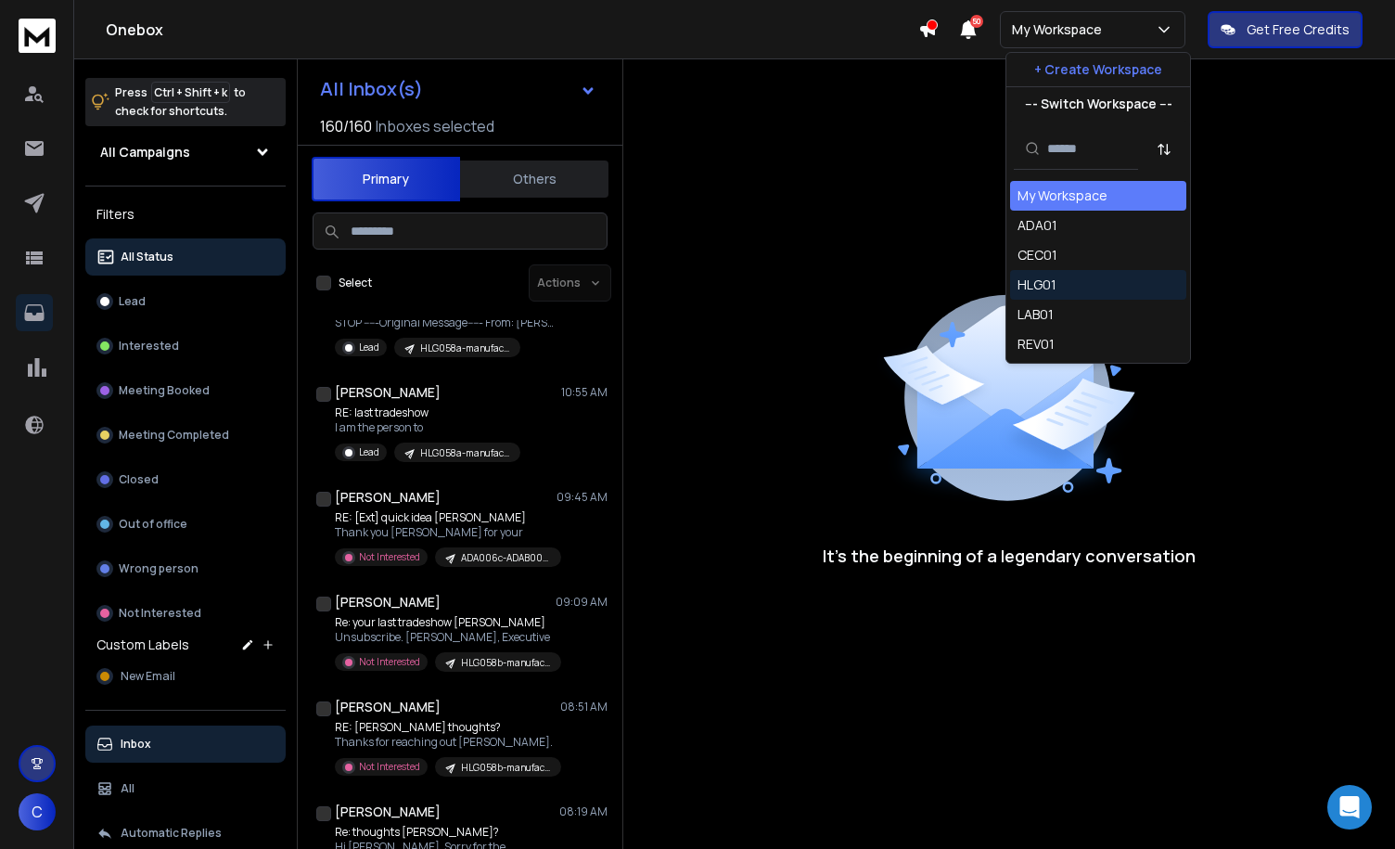
click at [1057, 279] on div "HLG01" at bounding box center [1098, 285] width 176 height 30
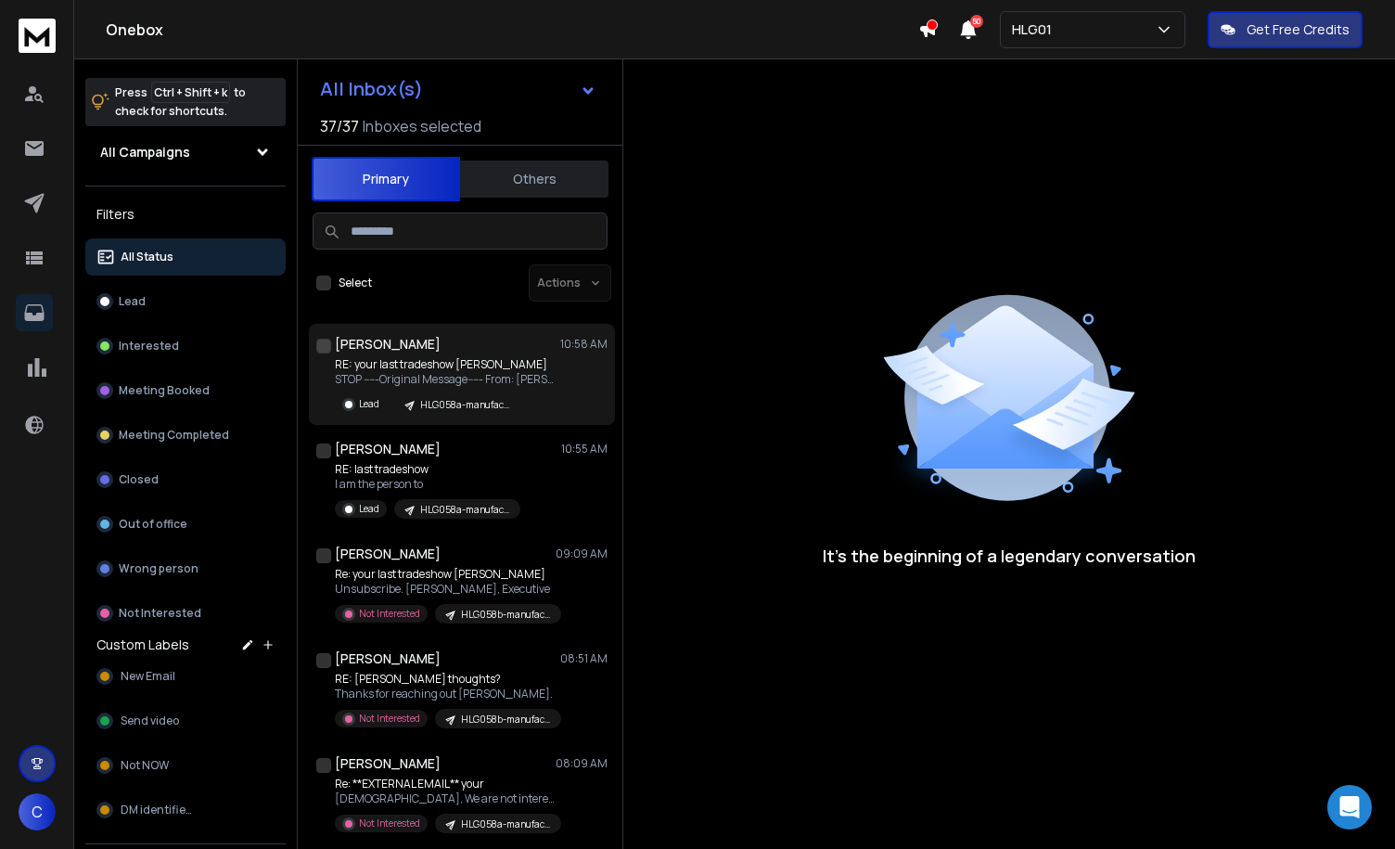
click at [430, 347] on div "[PERSON_NAME] 10:58 AM" at bounding box center [471, 344] width 273 height 19
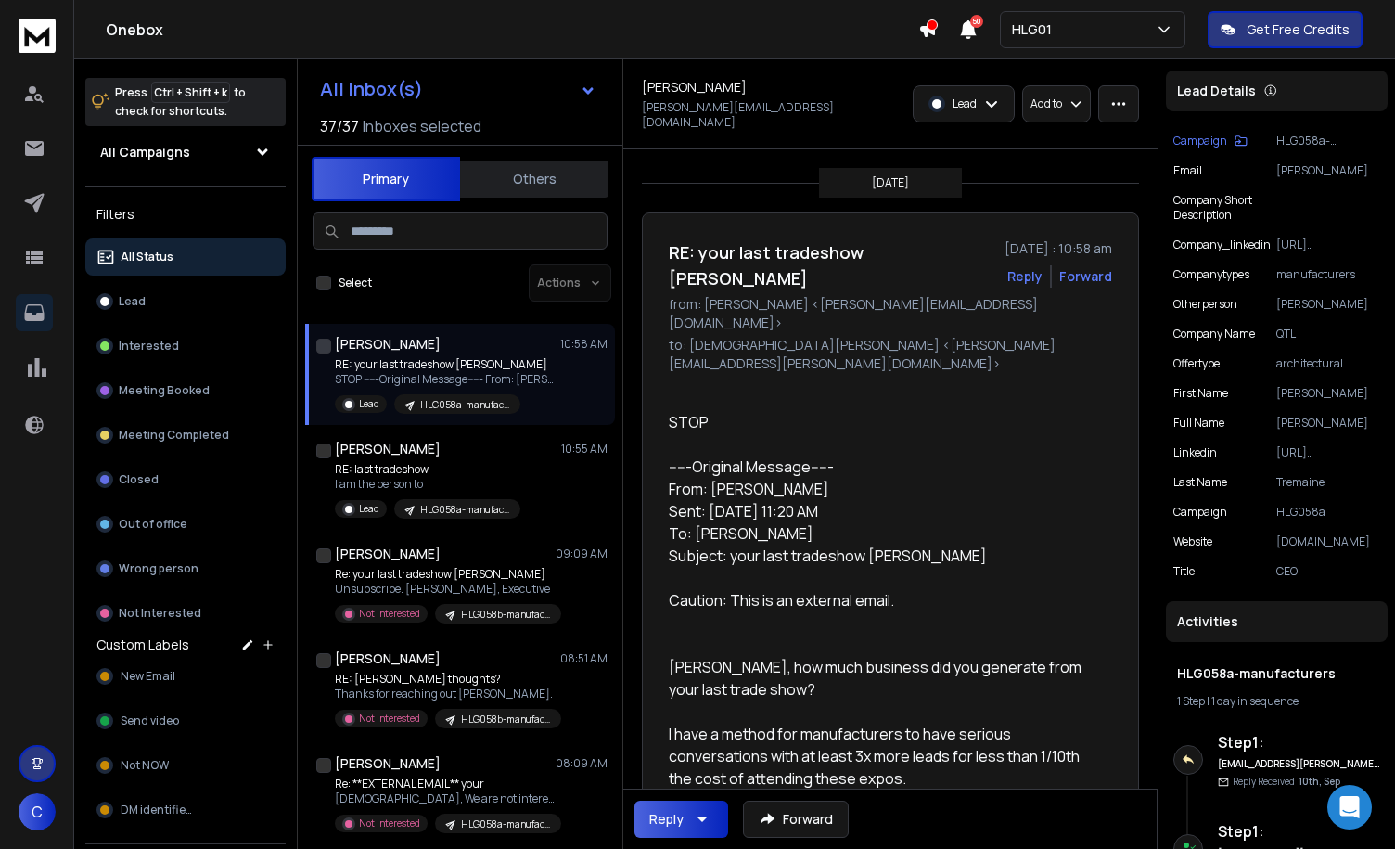
click at [985, 96] on icon at bounding box center [991, 103] width 15 height 15
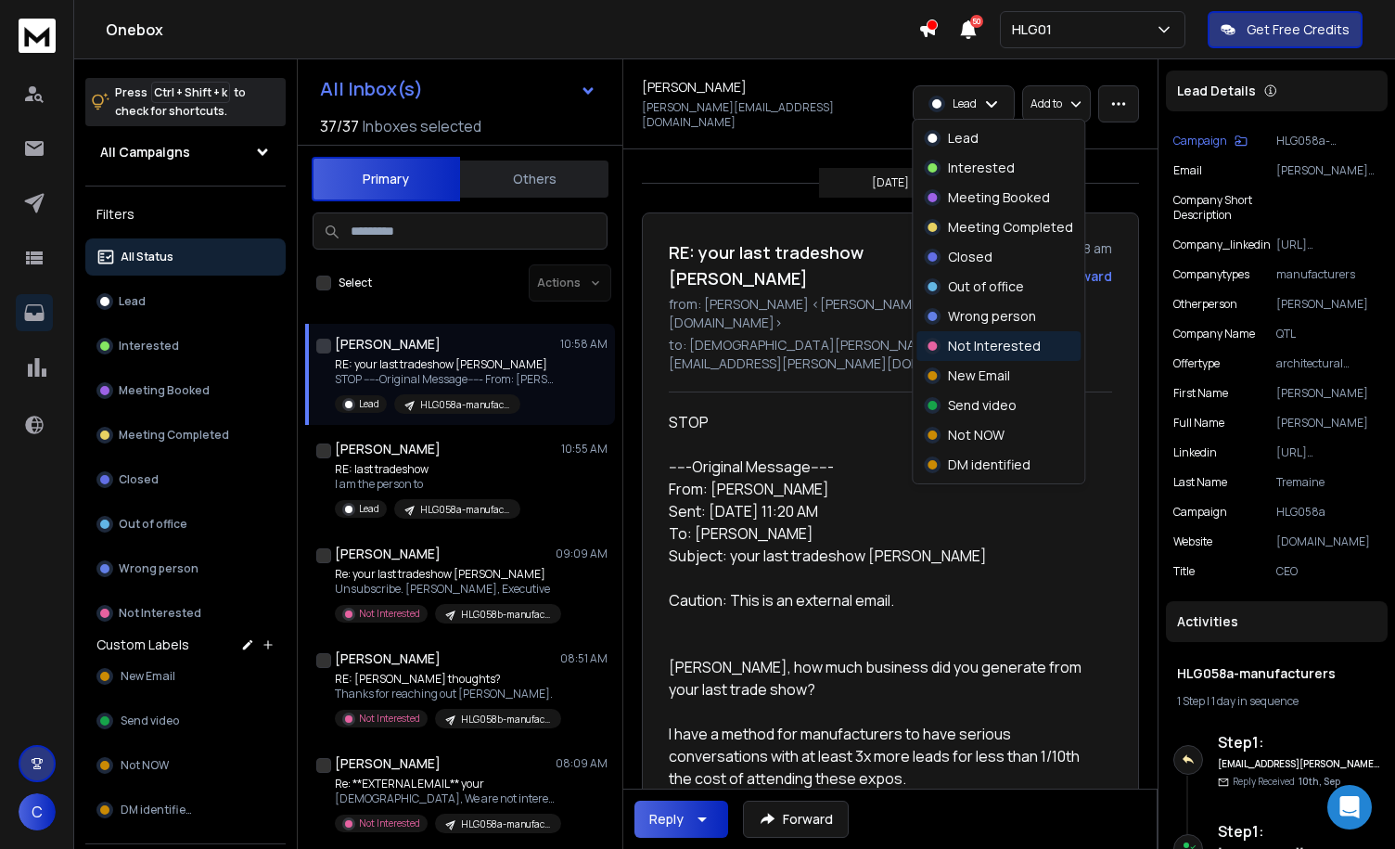
click at [1002, 342] on p "Not Interested" at bounding box center [994, 346] width 93 height 19
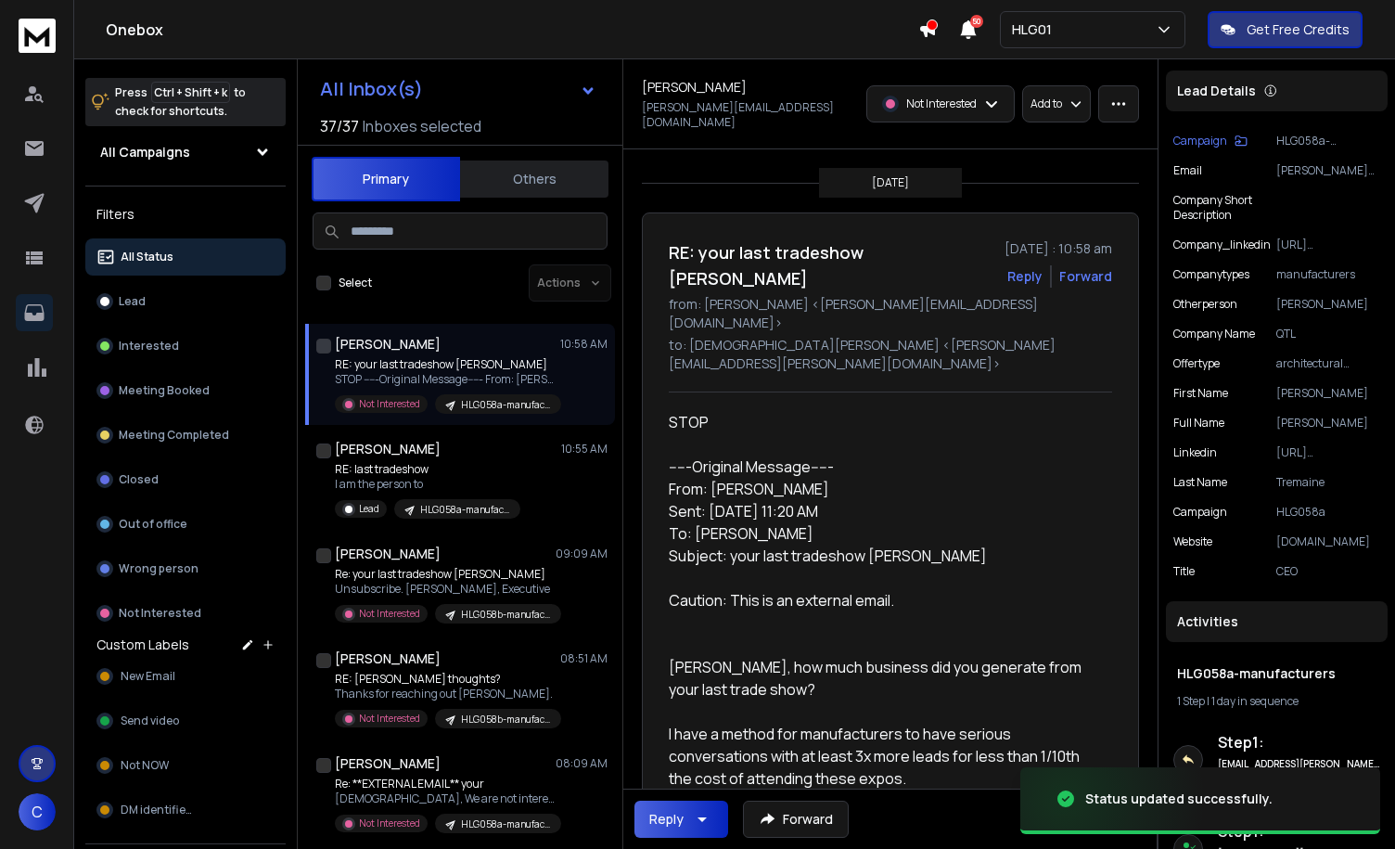
click at [1113, 102] on icon "button" at bounding box center [1119, 103] width 14 height 3
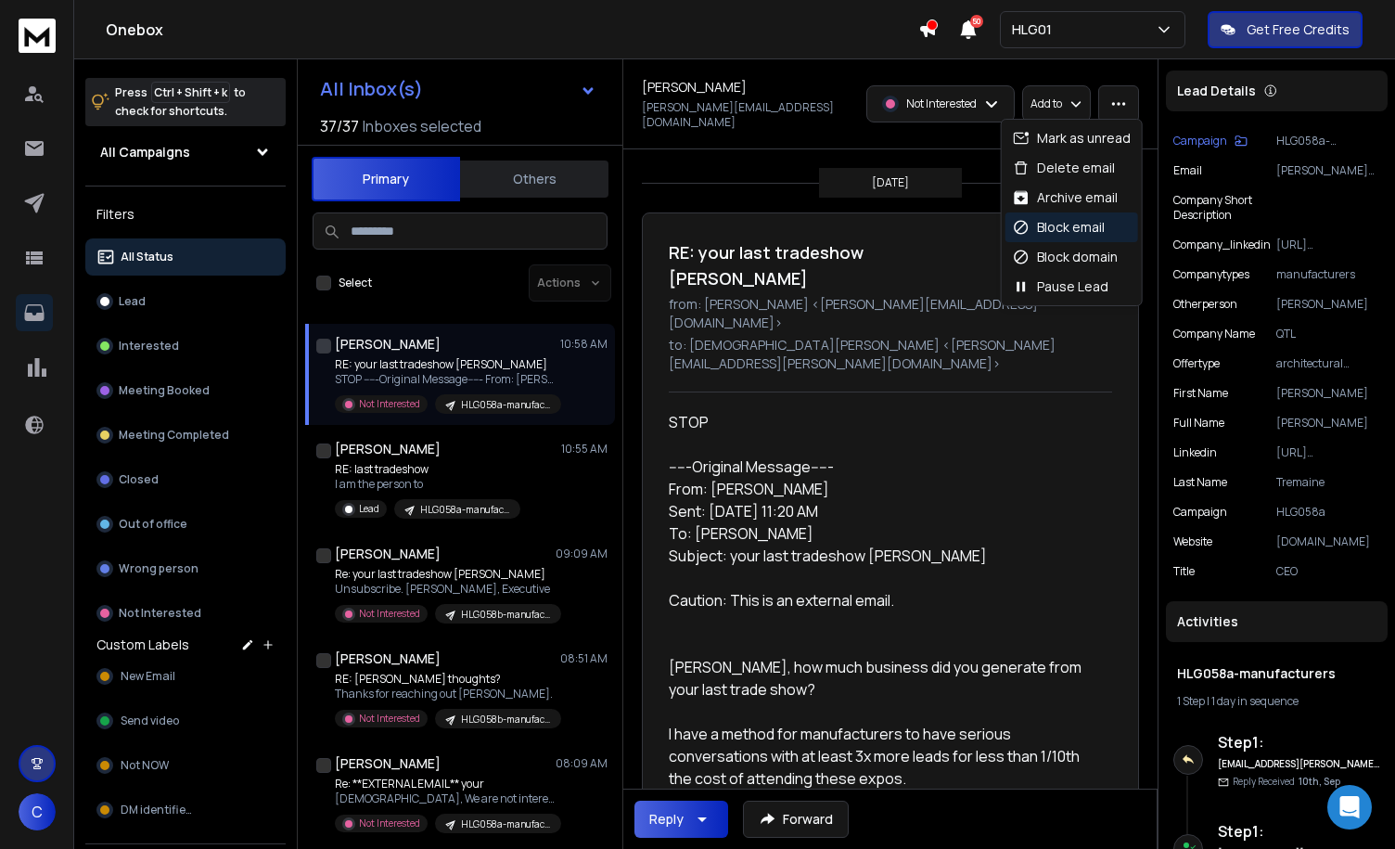
click at [1099, 232] on div "Block email" at bounding box center [1059, 227] width 92 height 19
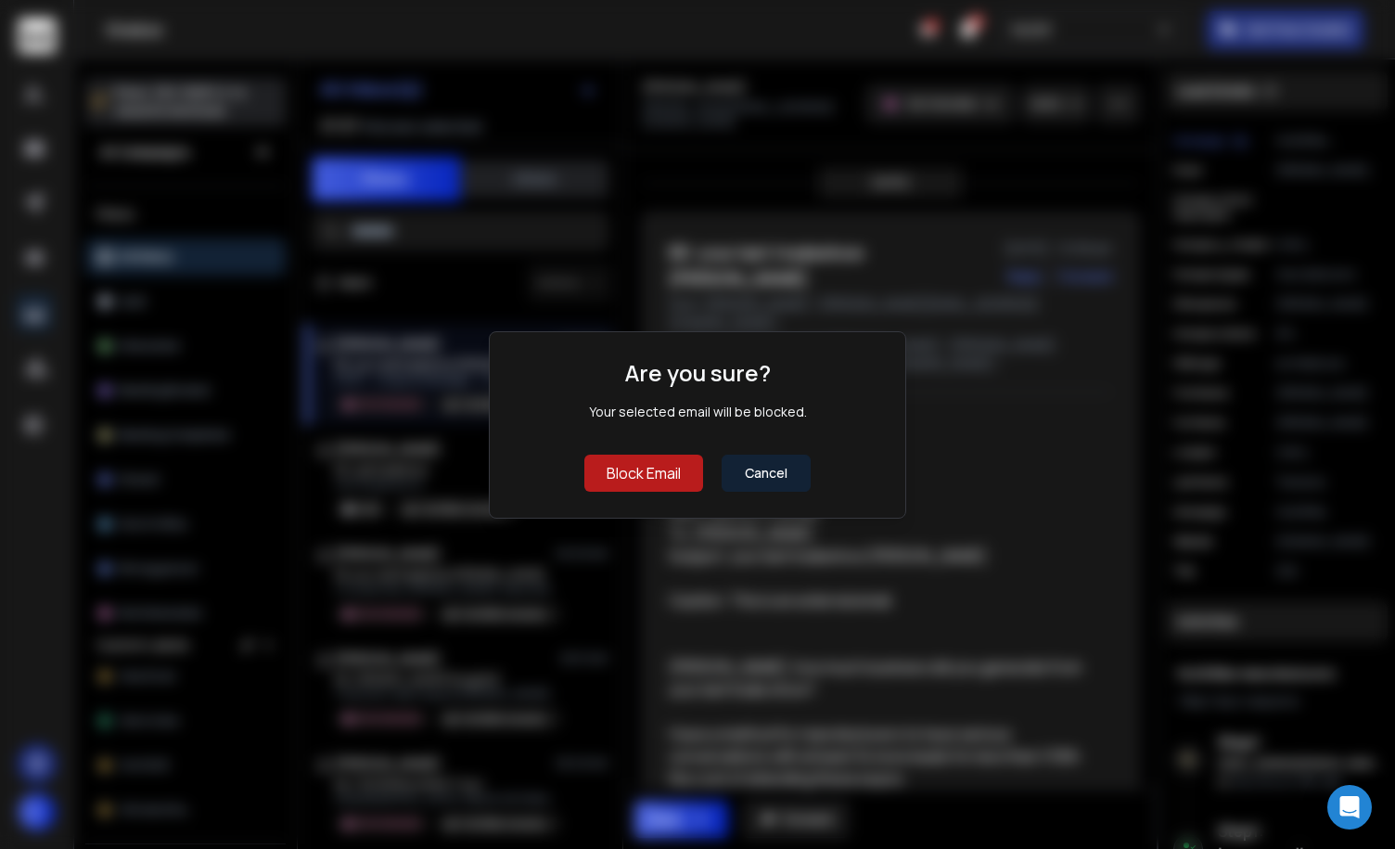
click at [672, 473] on button "Block Email" at bounding box center [643, 473] width 119 height 37
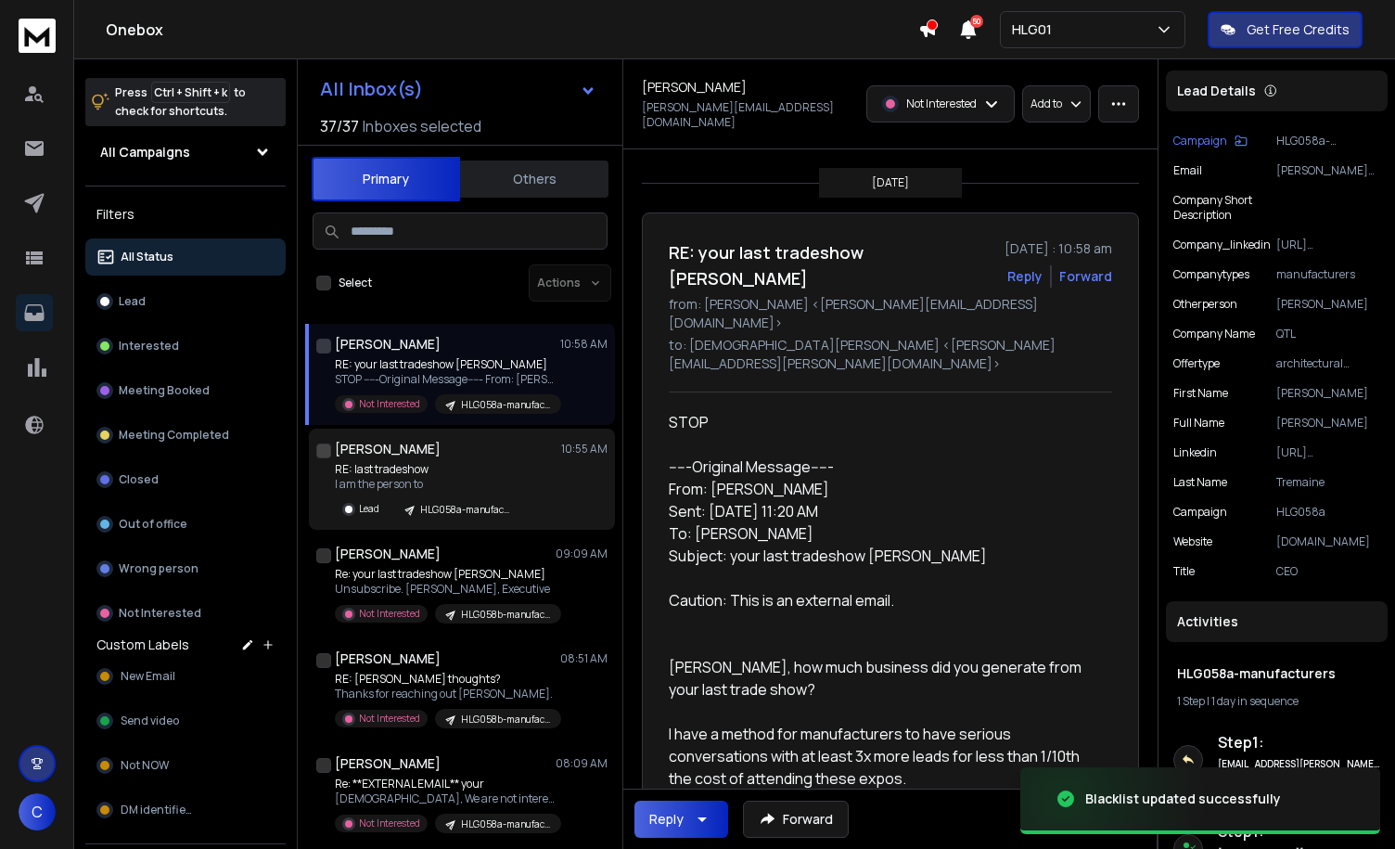
click at [466, 461] on div "Julie Prokop 10:55 AM RE: last tradeshow I am the person to Lead HLG058a-manufa…" at bounding box center [471, 479] width 273 height 79
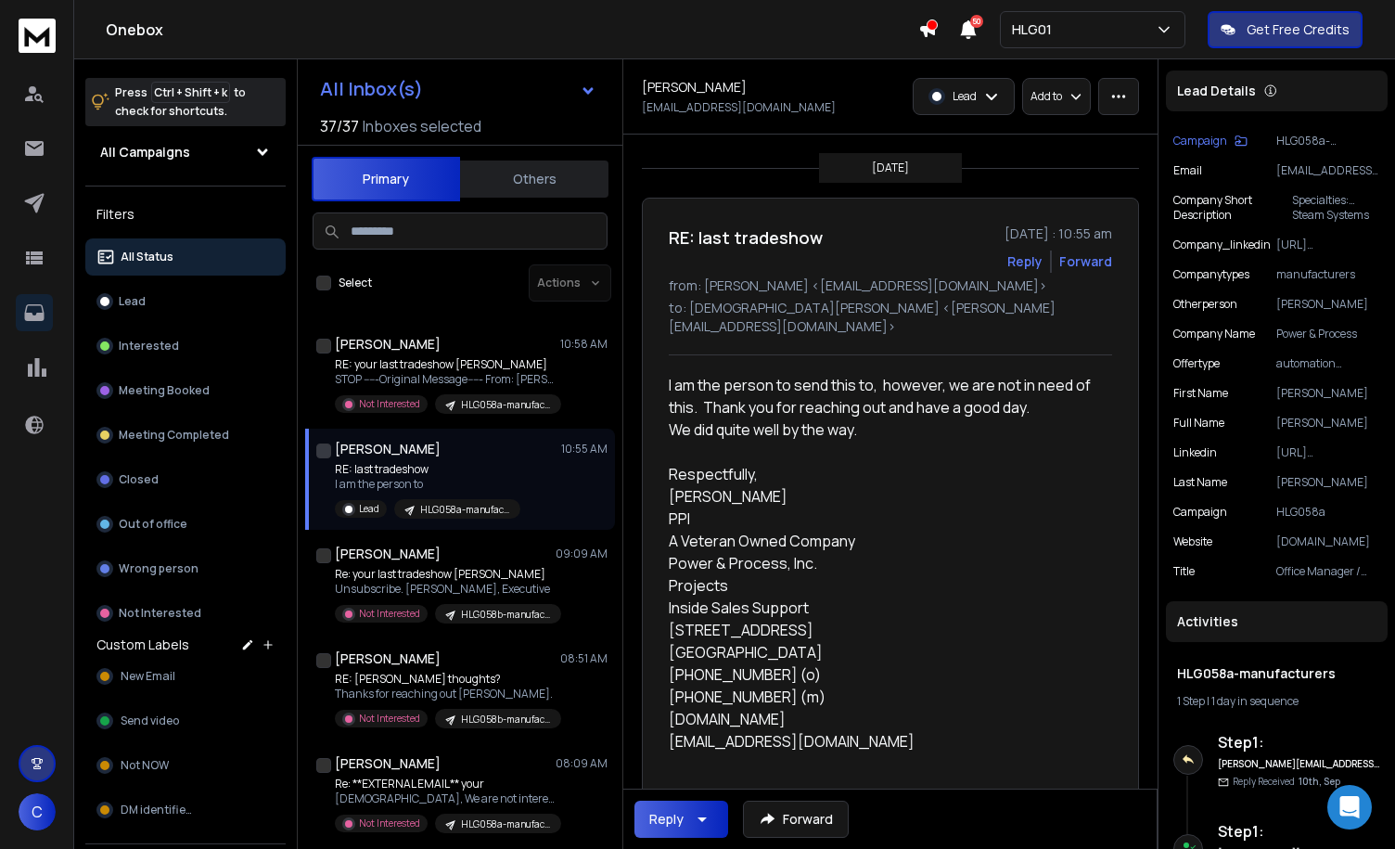
click at [974, 97] on p "Lead" at bounding box center [965, 96] width 24 height 15
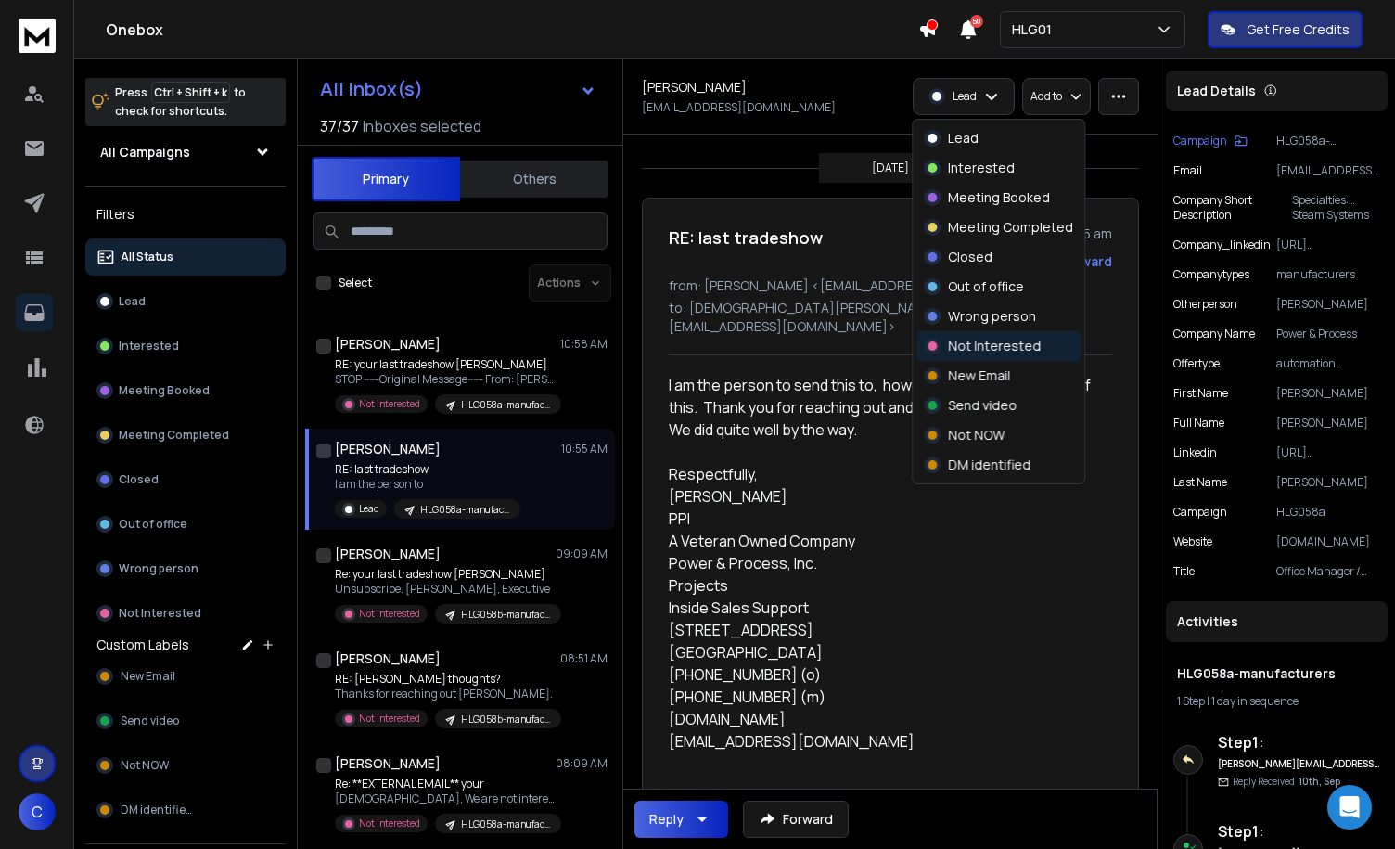
click at [997, 352] on p "Not Interested" at bounding box center [994, 346] width 93 height 19
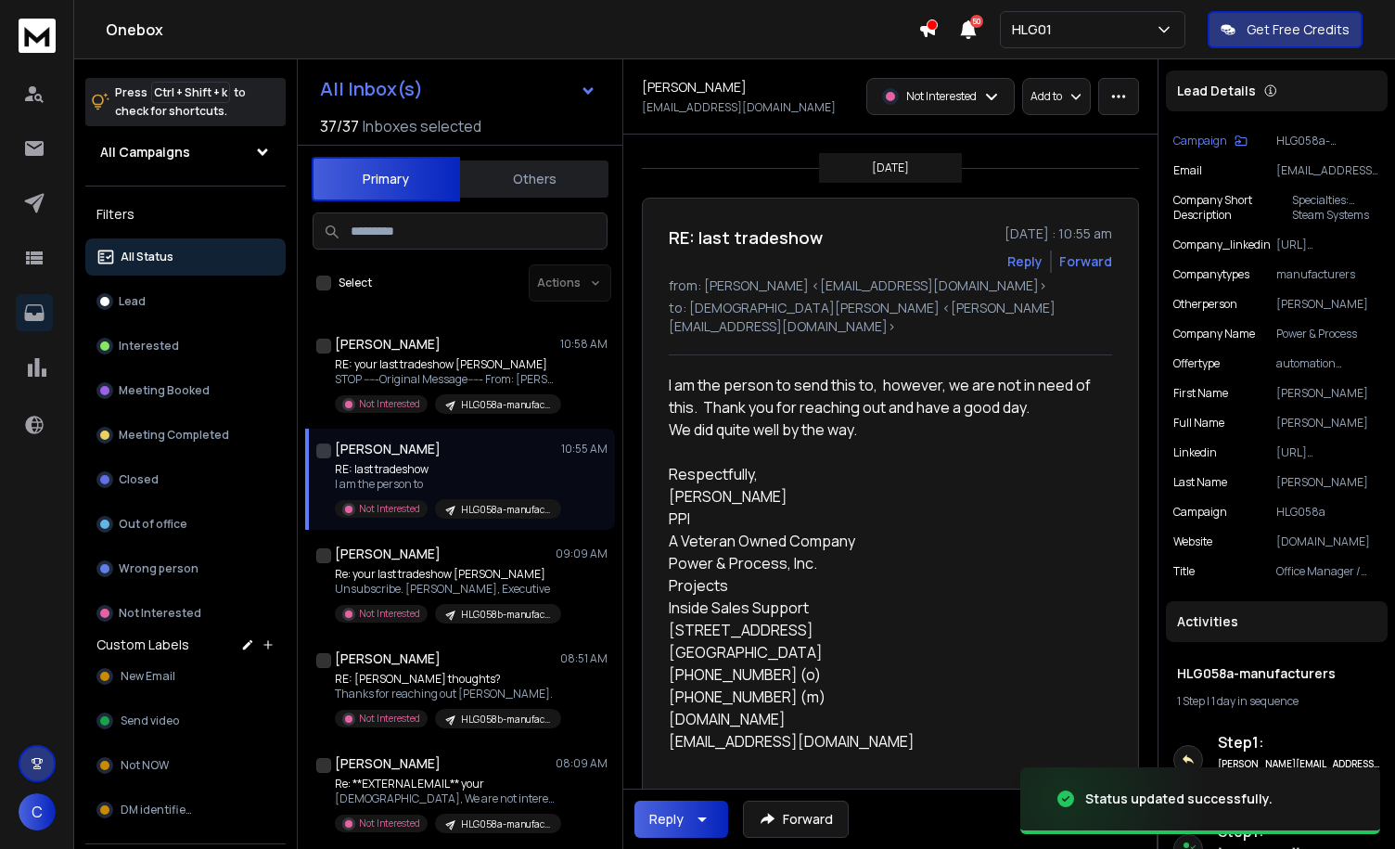
click at [1087, 18] on button "HLG01" at bounding box center [1093, 29] width 186 height 37
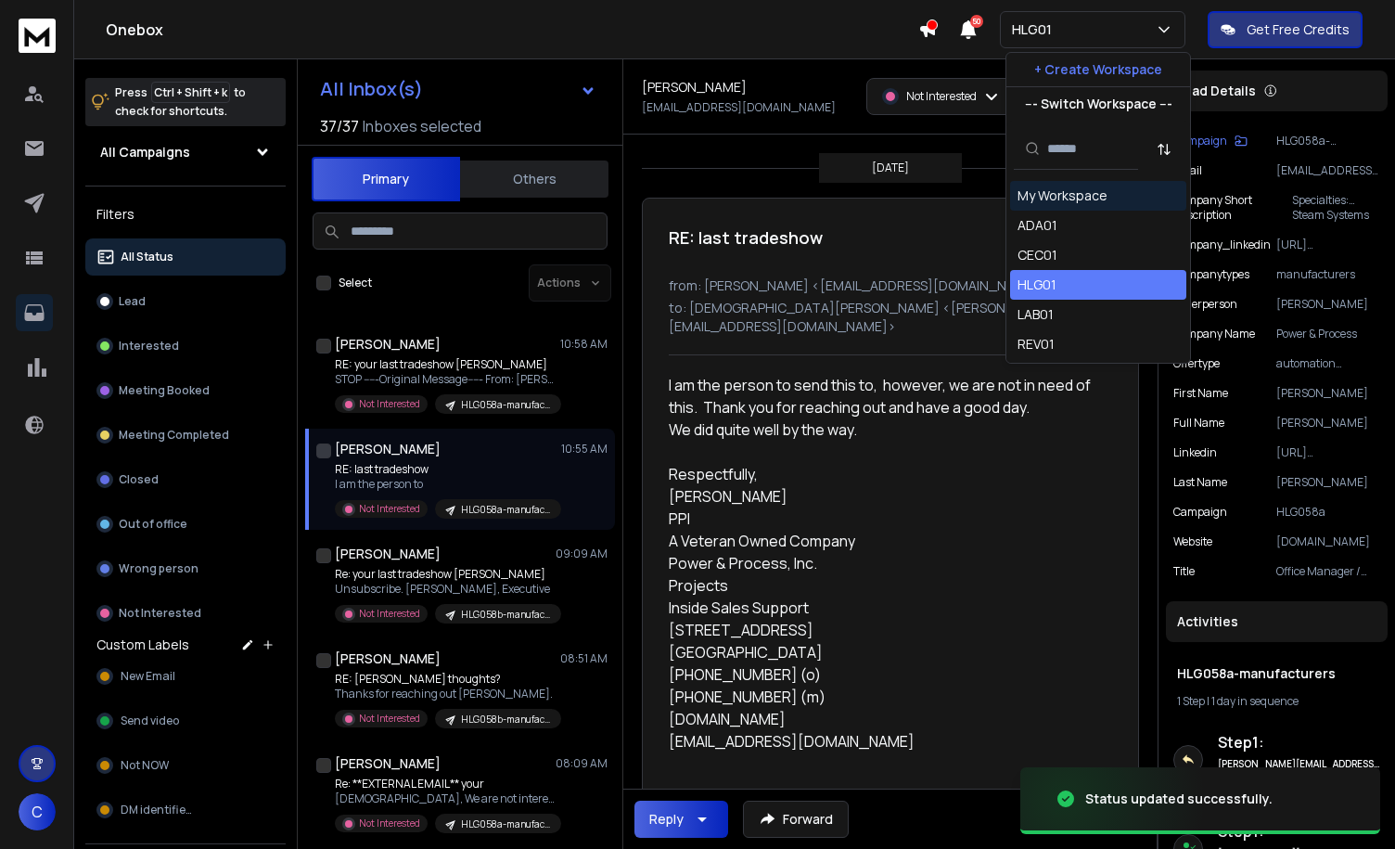
click at [1061, 196] on div "My Workspace" at bounding box center [1063, 195] width 90 height 19
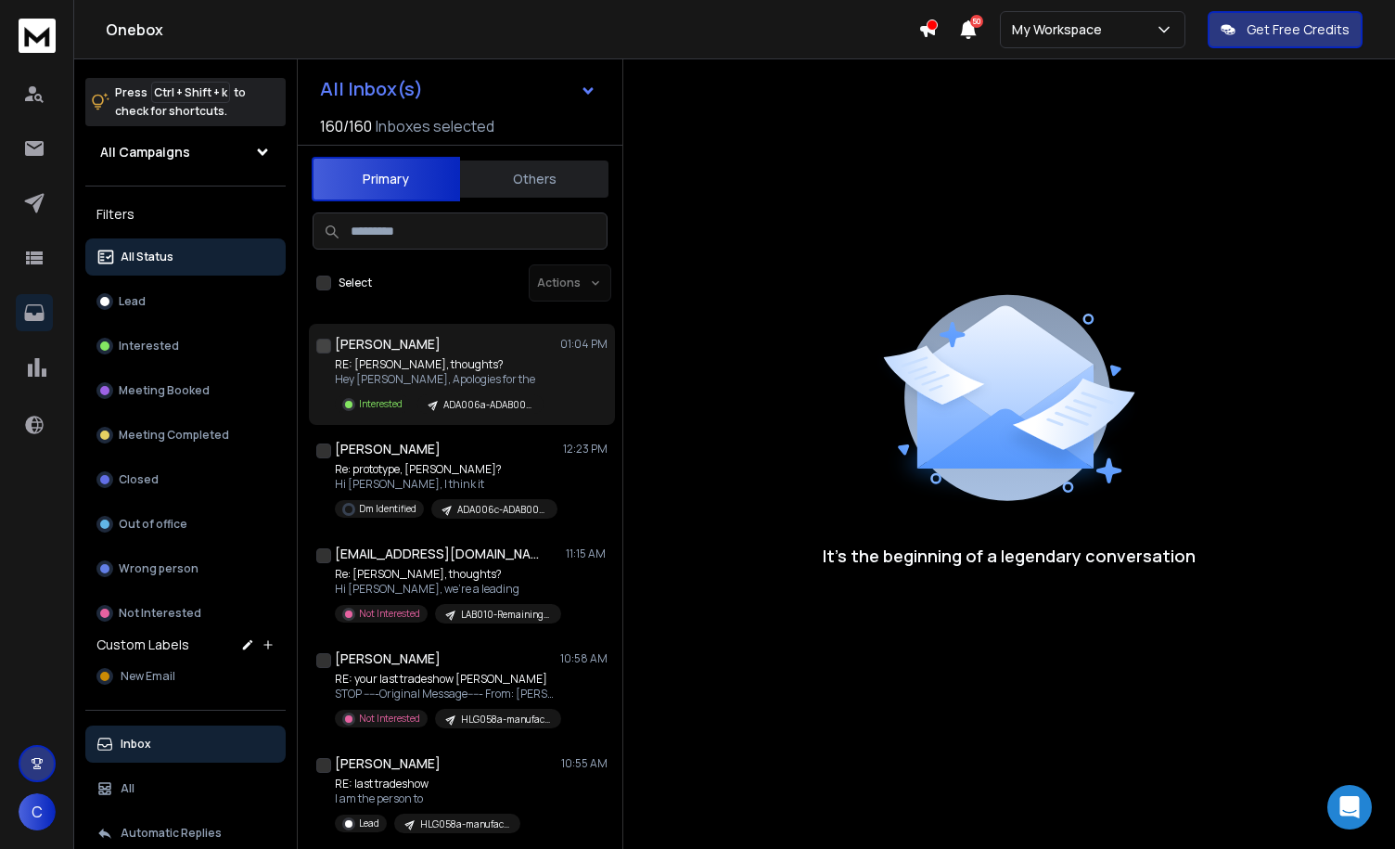
click at [436, 359] on p "RE: [PERSON_NAME], thoughts?" at bounding box center [439, 364] width 209 height 15
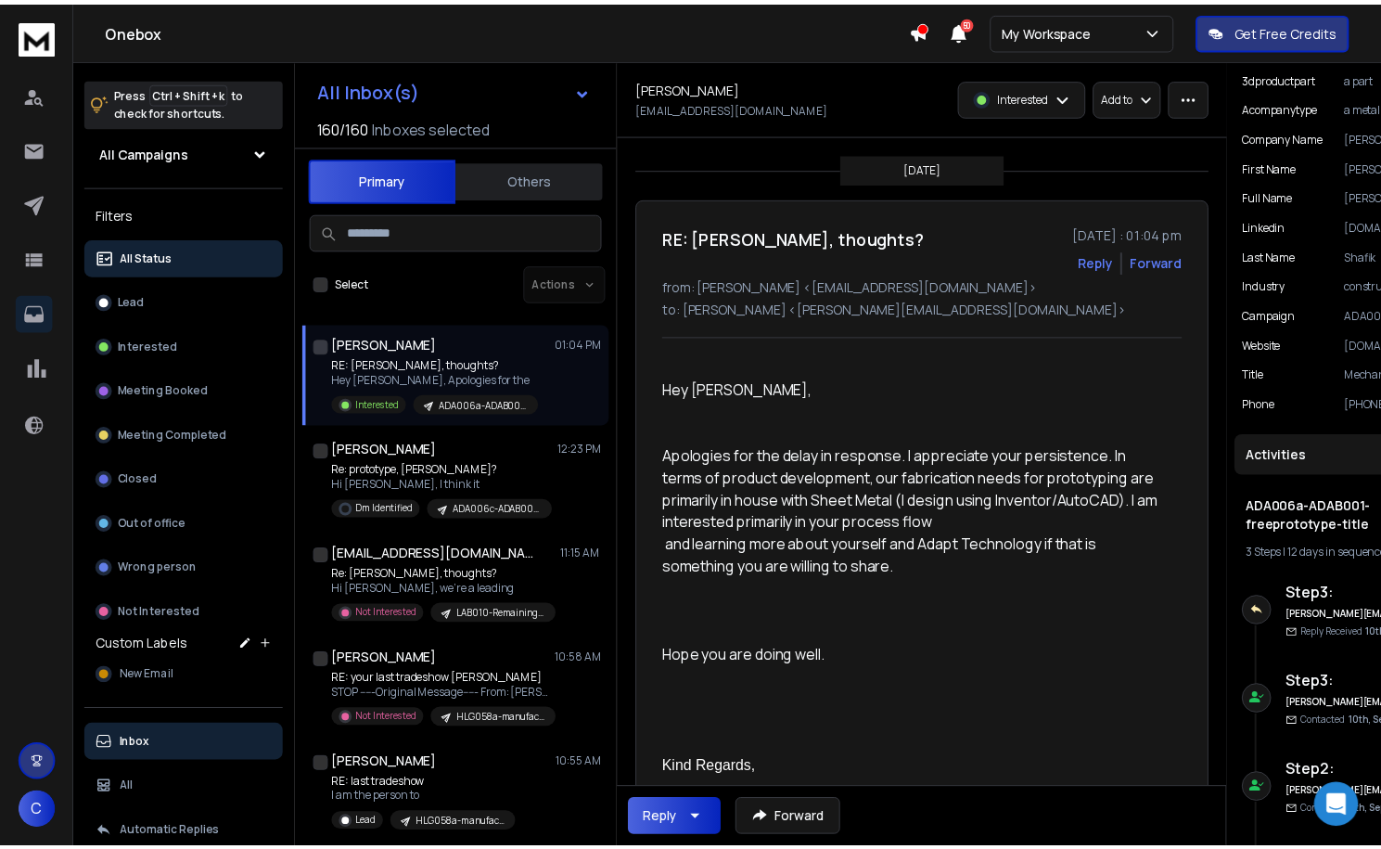
scroll to position [278, 0]
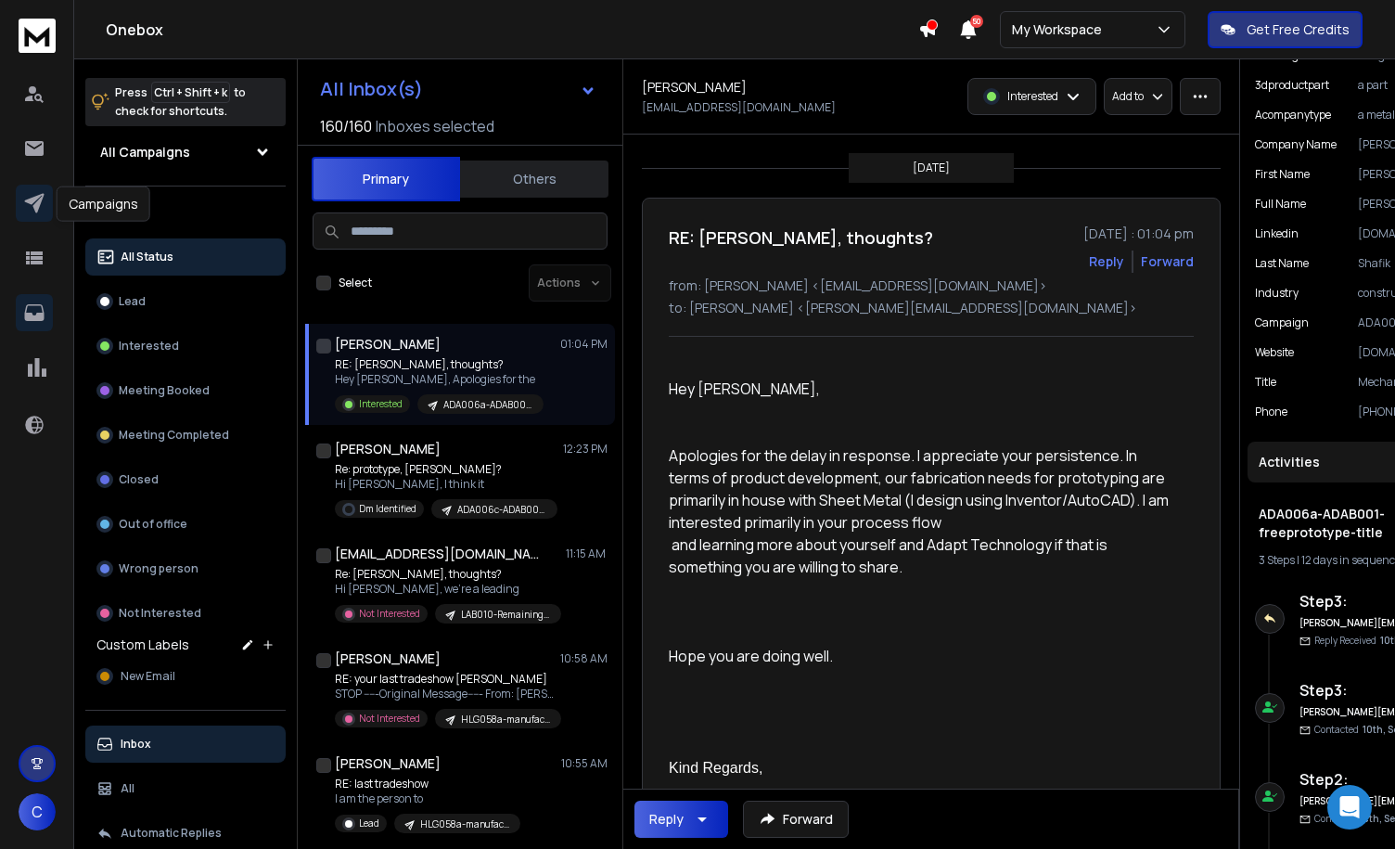
click at [39, 199] on icon at bounding box center [34, 203] width 22 height 22
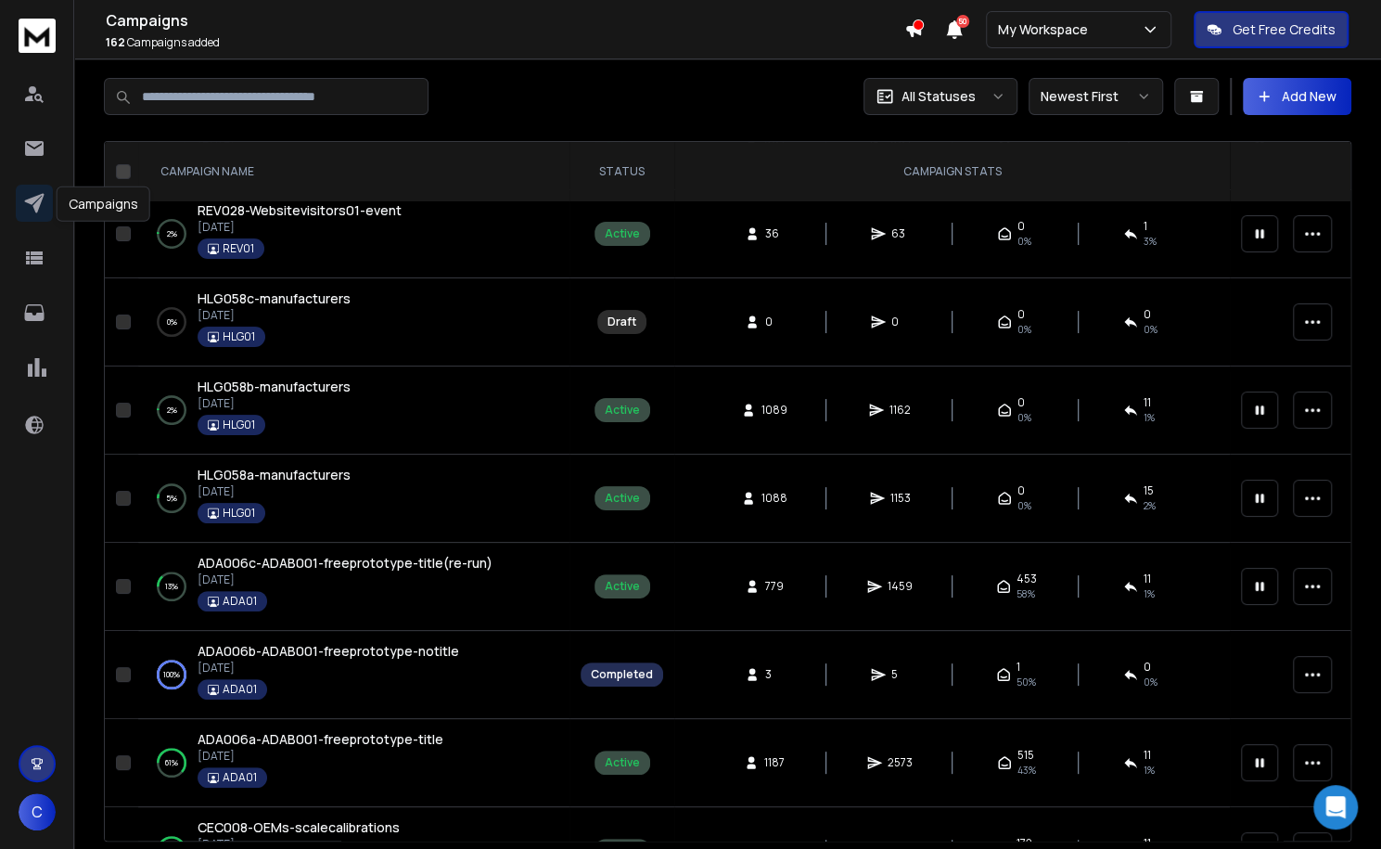
scroll to position [93, 0]
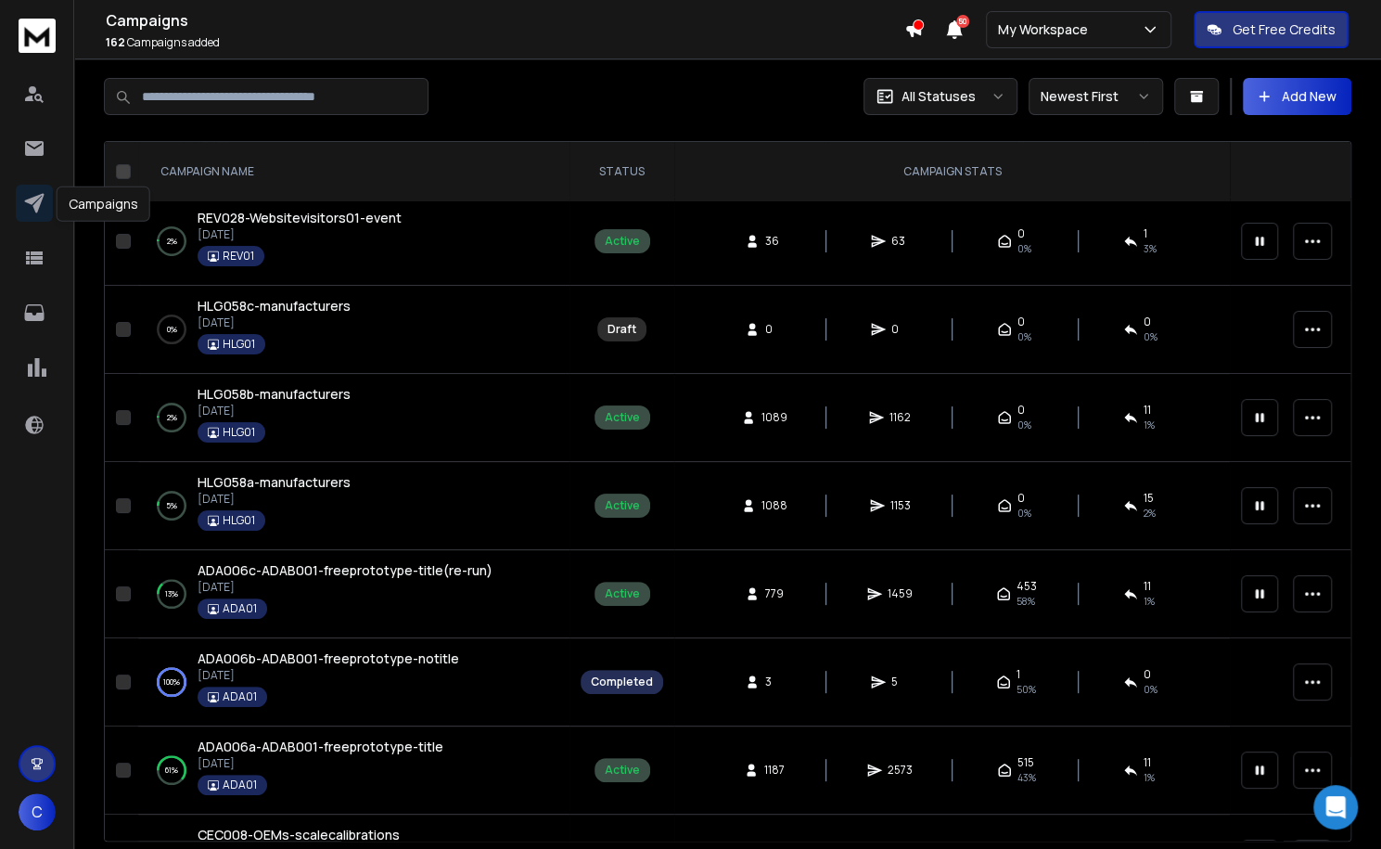
click at [511, 122] on div "Campaigns 162 Campaigns Added All Statuses Newest First Add New CAMPAIGN NAME S…" at bounding box center [728, 502] width 1248 height 849
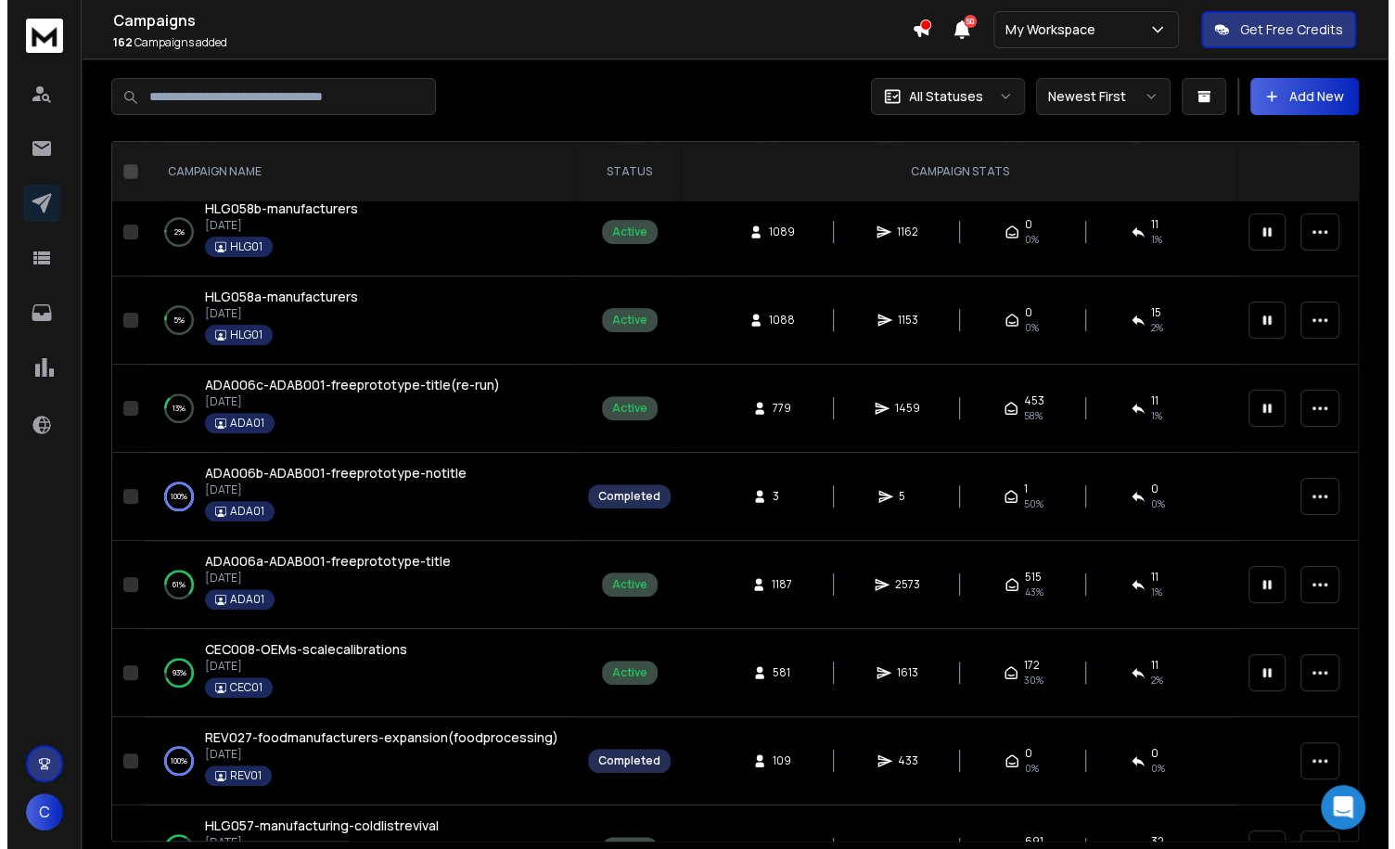
scroll to position [464, 0]
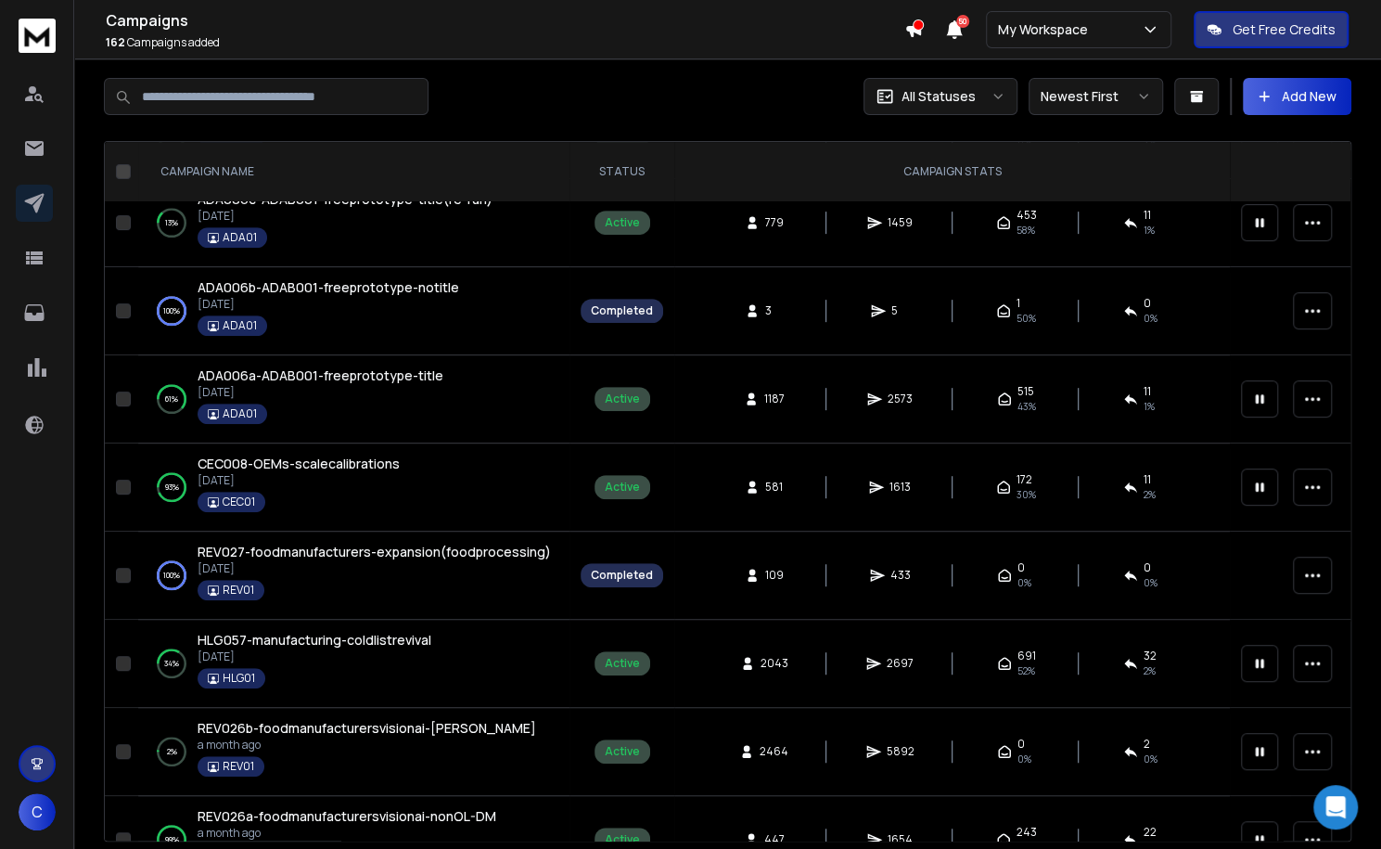
click at [680, 18] on h1 "Campaigns" at bounding box center [505, 20] width 799 height 22
click at [54, 314] on div at bounding box center [37, 316] width 43 height 44
click at [42, 316] on icon at bounding box center [33, 312] width 19 height 17
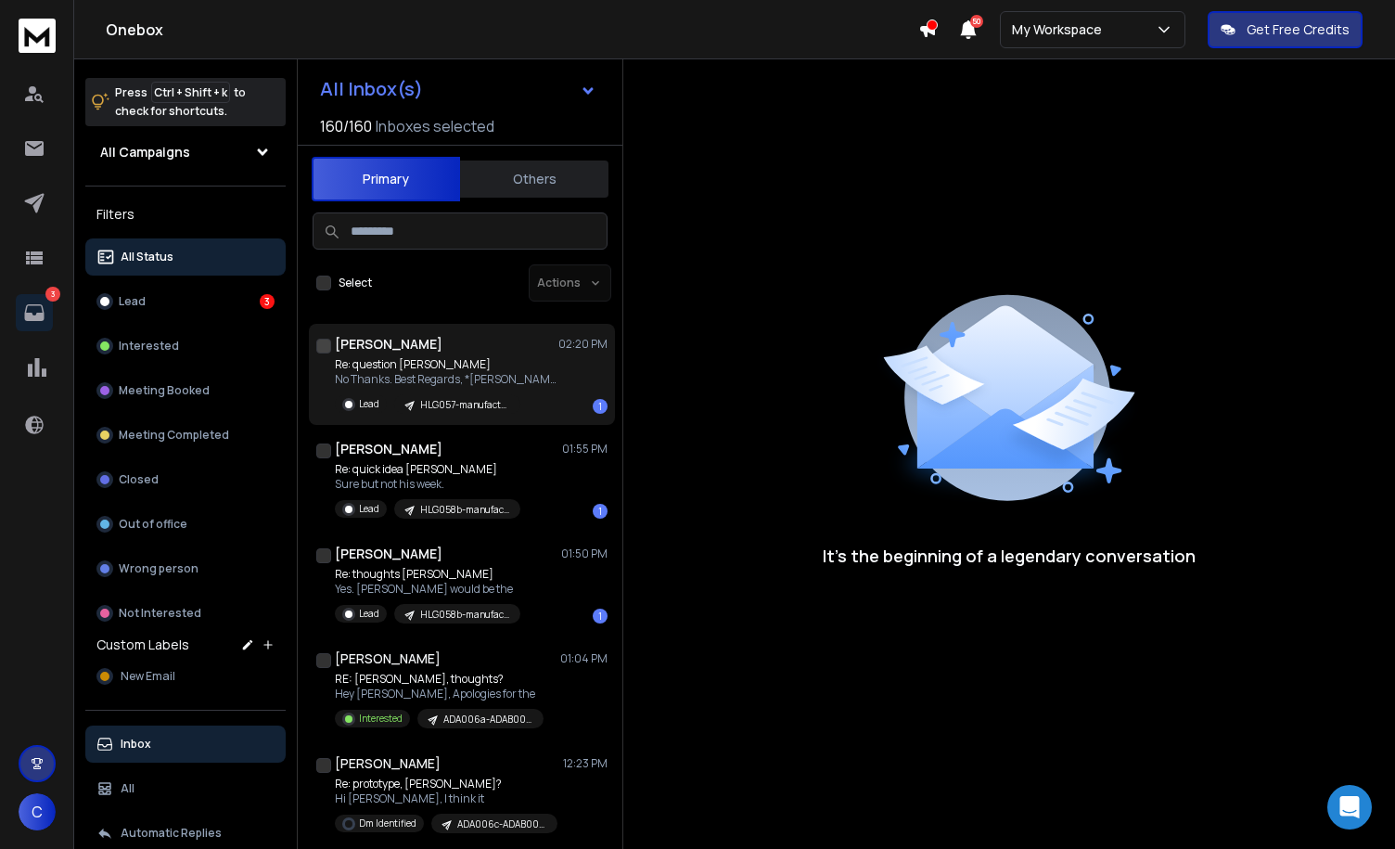
click at [473, 362] on p "Re: question [PERSON_NAME]" at bounding box center [446, 364] width 223 height 15
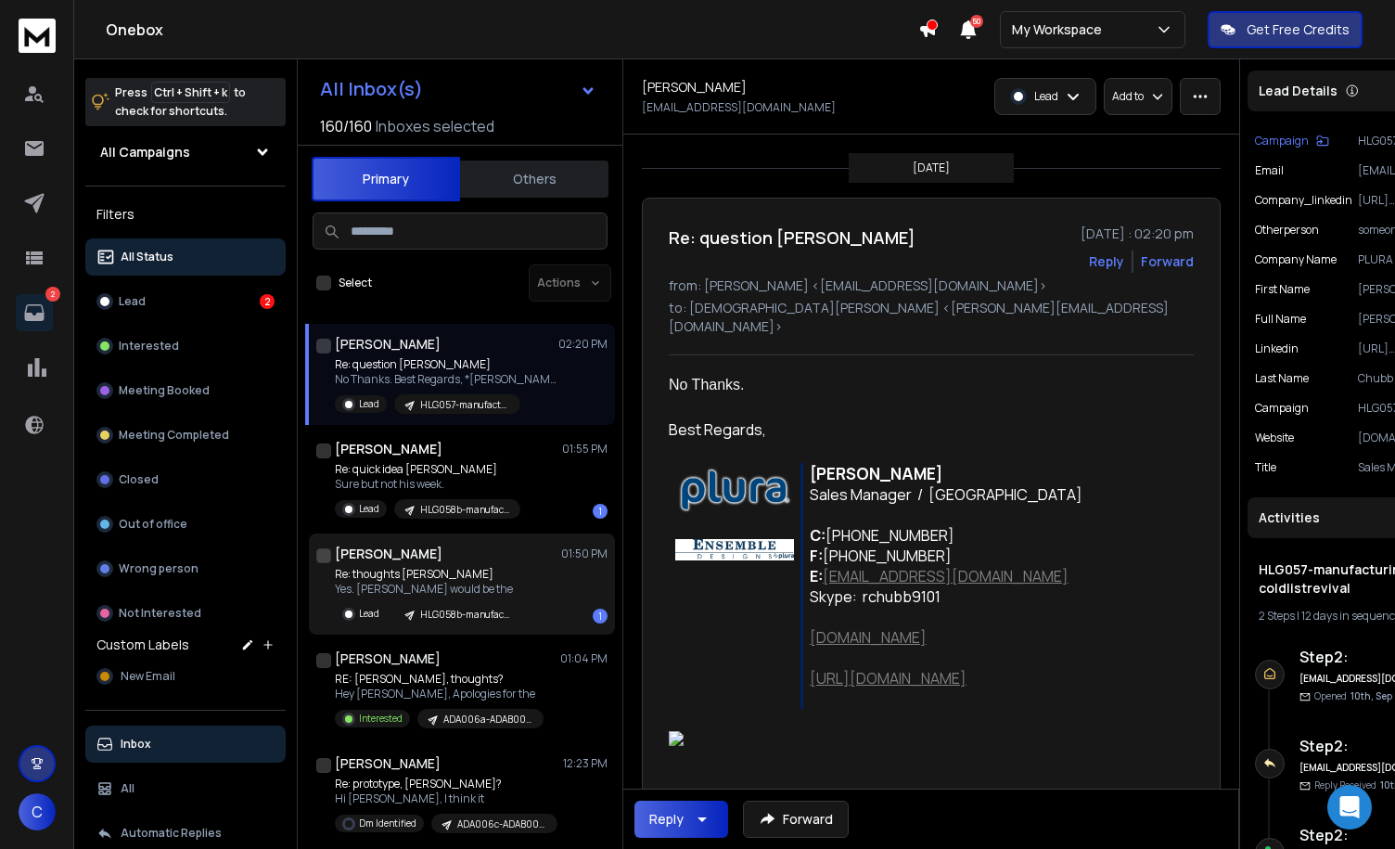
click at [482, 559] on div "[PERSON_NAME] 01:50 PM" at bounding box center [471, 554] width 273 height 19
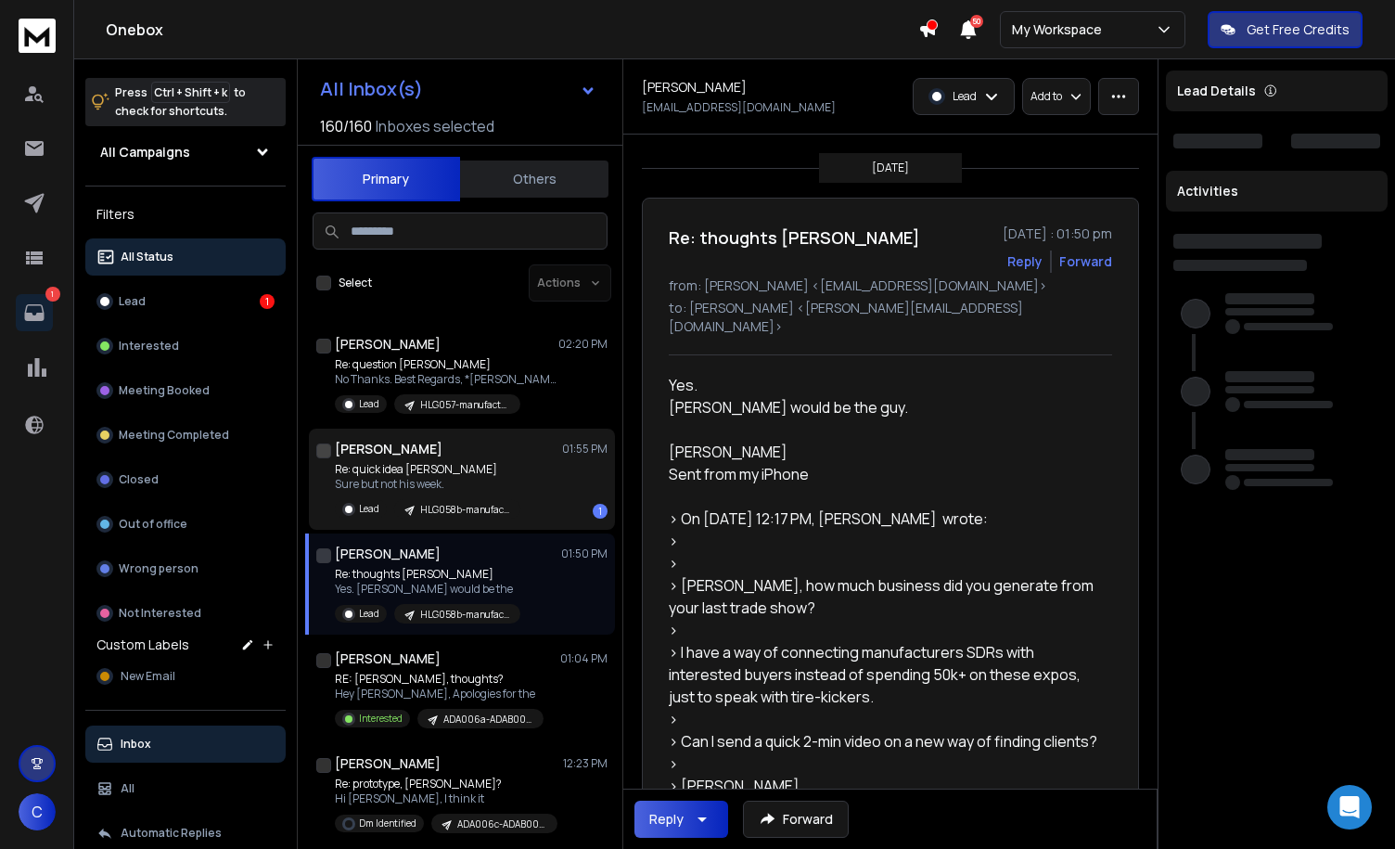
click at [485, 461] on div "[PERSON_NAME] 01:55 PM Re: quick idea [PERSON_NAME] but not his week. Lead HLG0…" at bounding box center [471, 479] width 273 height 79
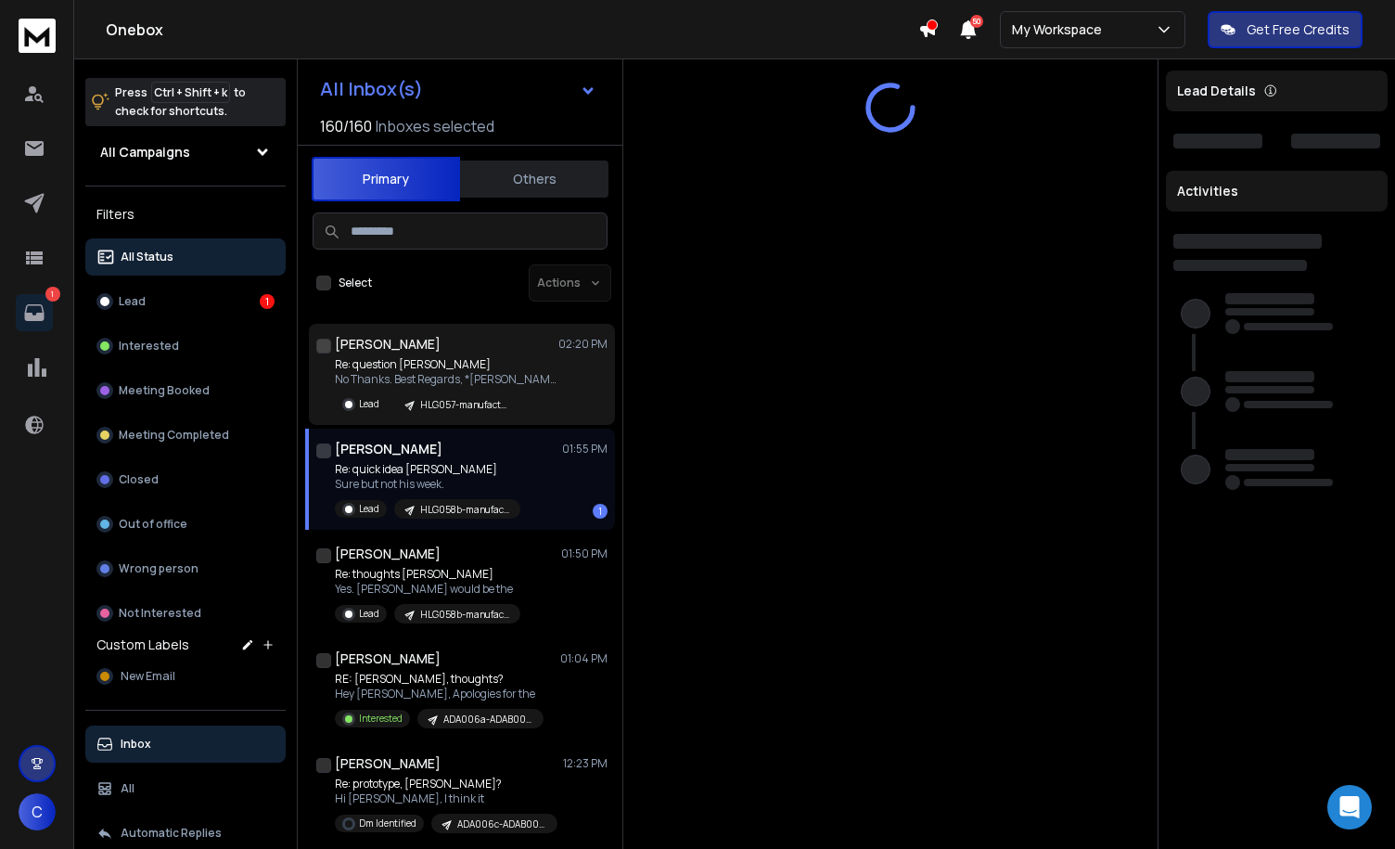
click at [490, 396] on div "HLG057-manufacturing-coldlistrevival" at bounding box center [457, 403] width 126 height 19
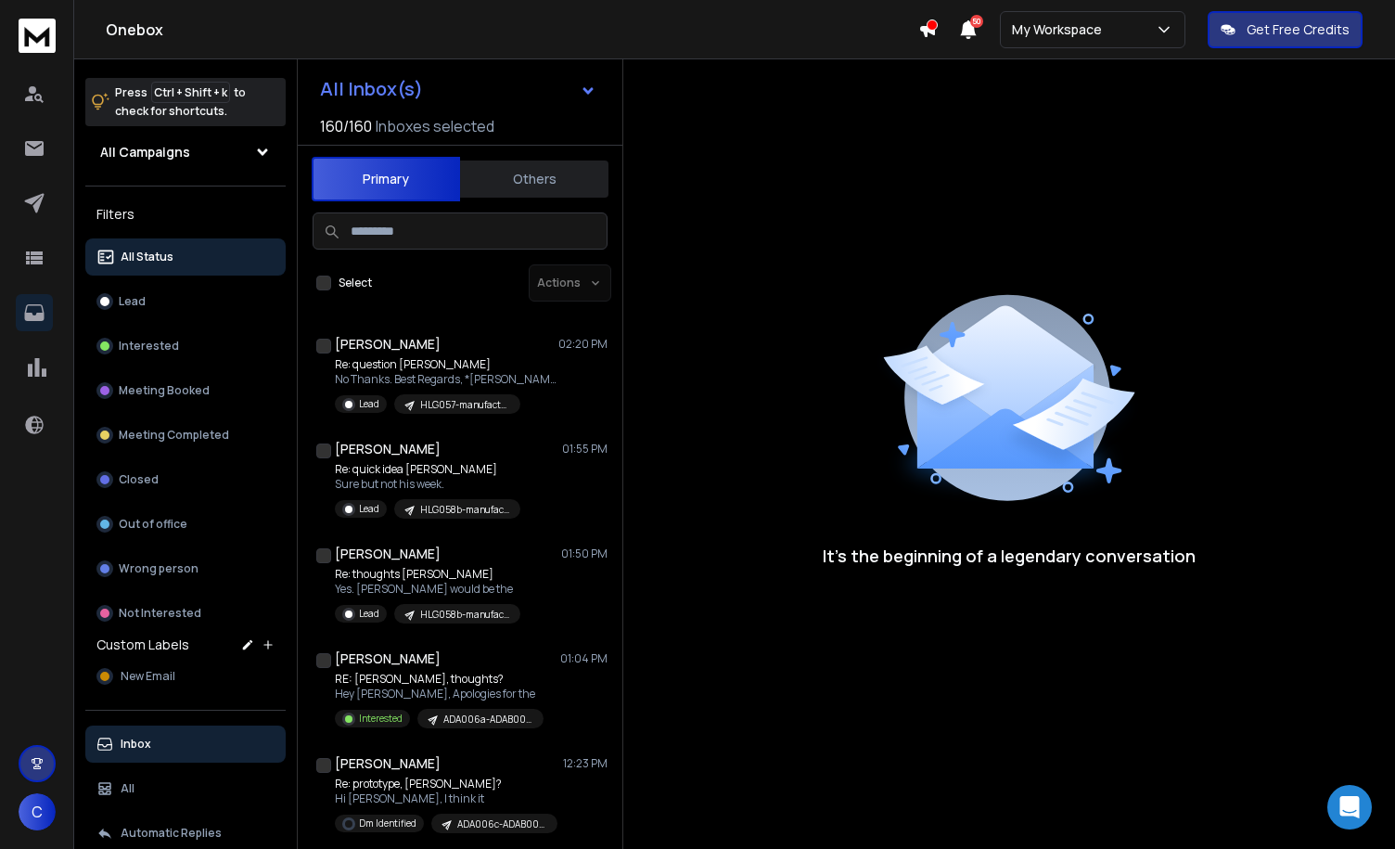
click at [509, 186] on button "Others" at bounding box center [534, 179] width 148 height 41
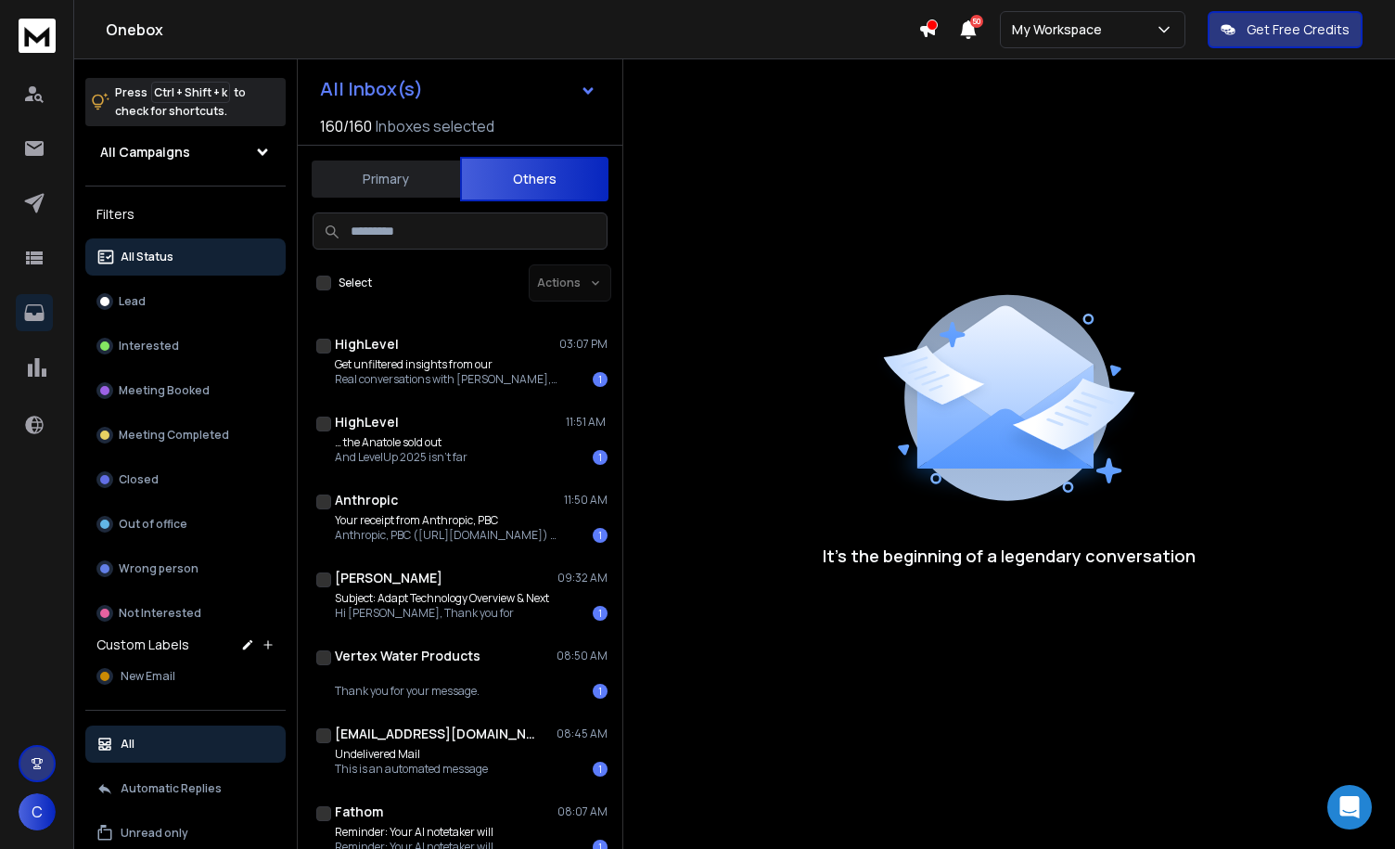
click at [414, 185] on button "Primary" at bounding box center [386, 179] width 148 height 41
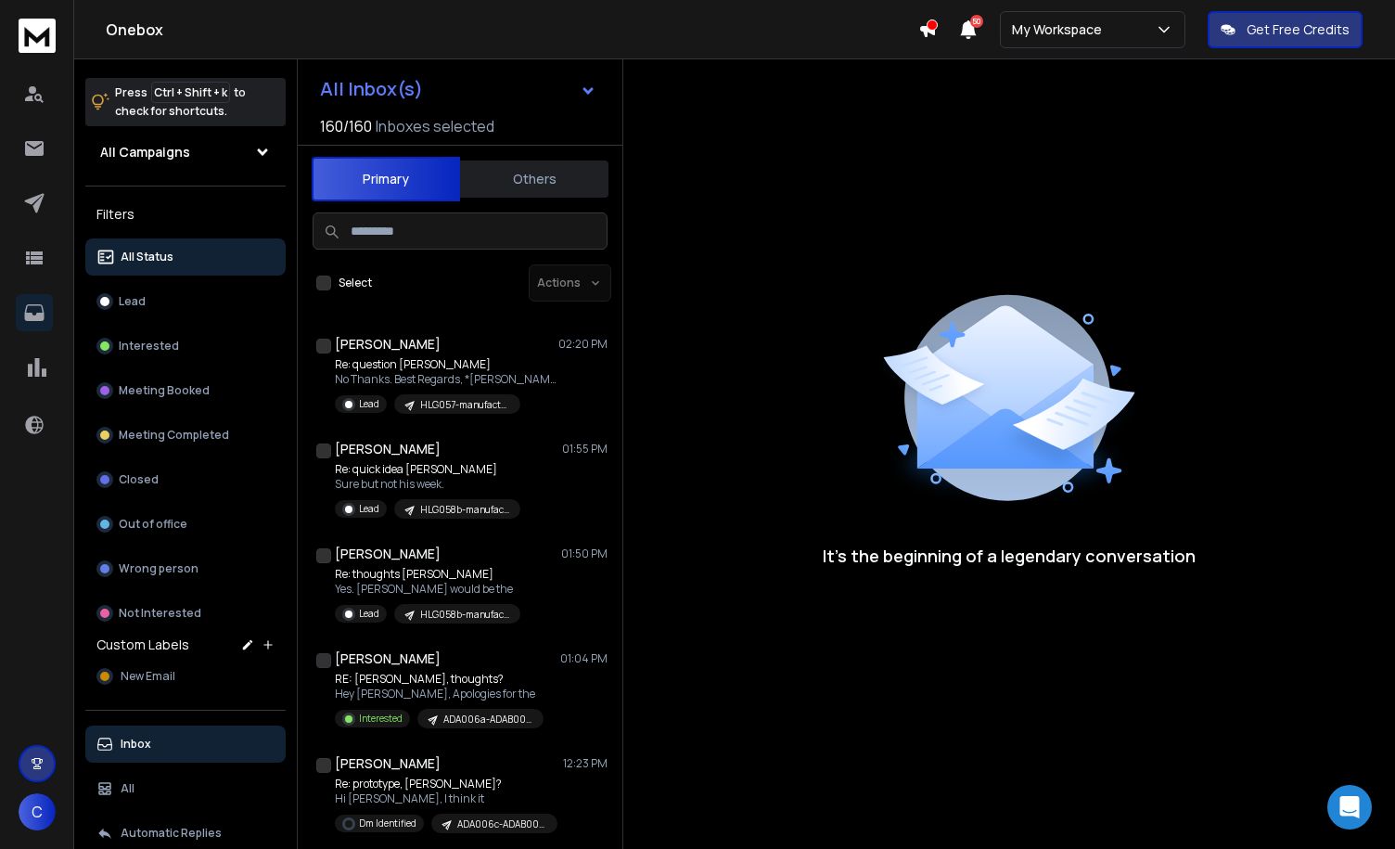
click at [539, 186] on button "Others" at bounding box center [534, 179] width 148 height 41
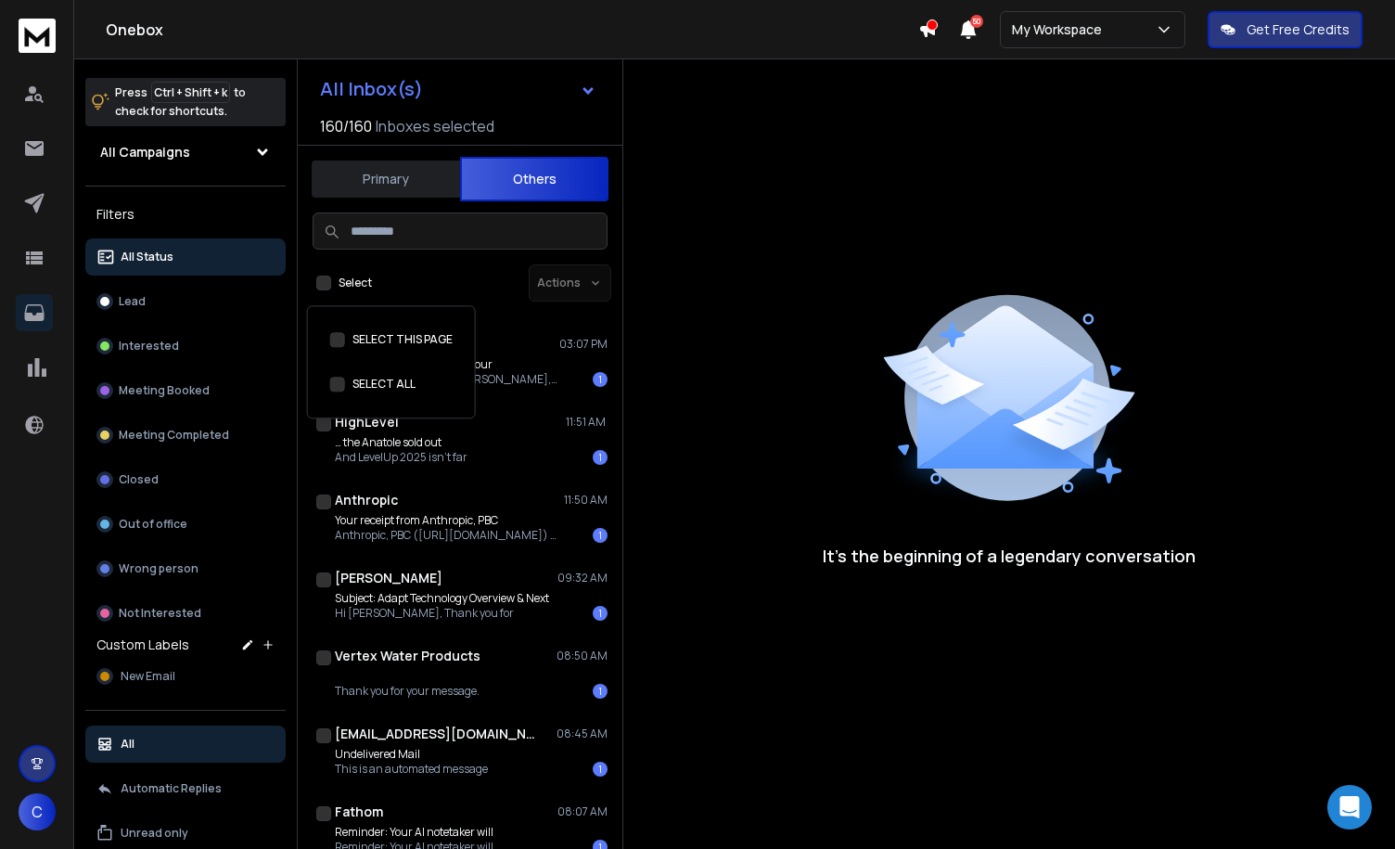
click at [410, 181] on button "Primary" at bounding box center [386, 179] width 148 height 41
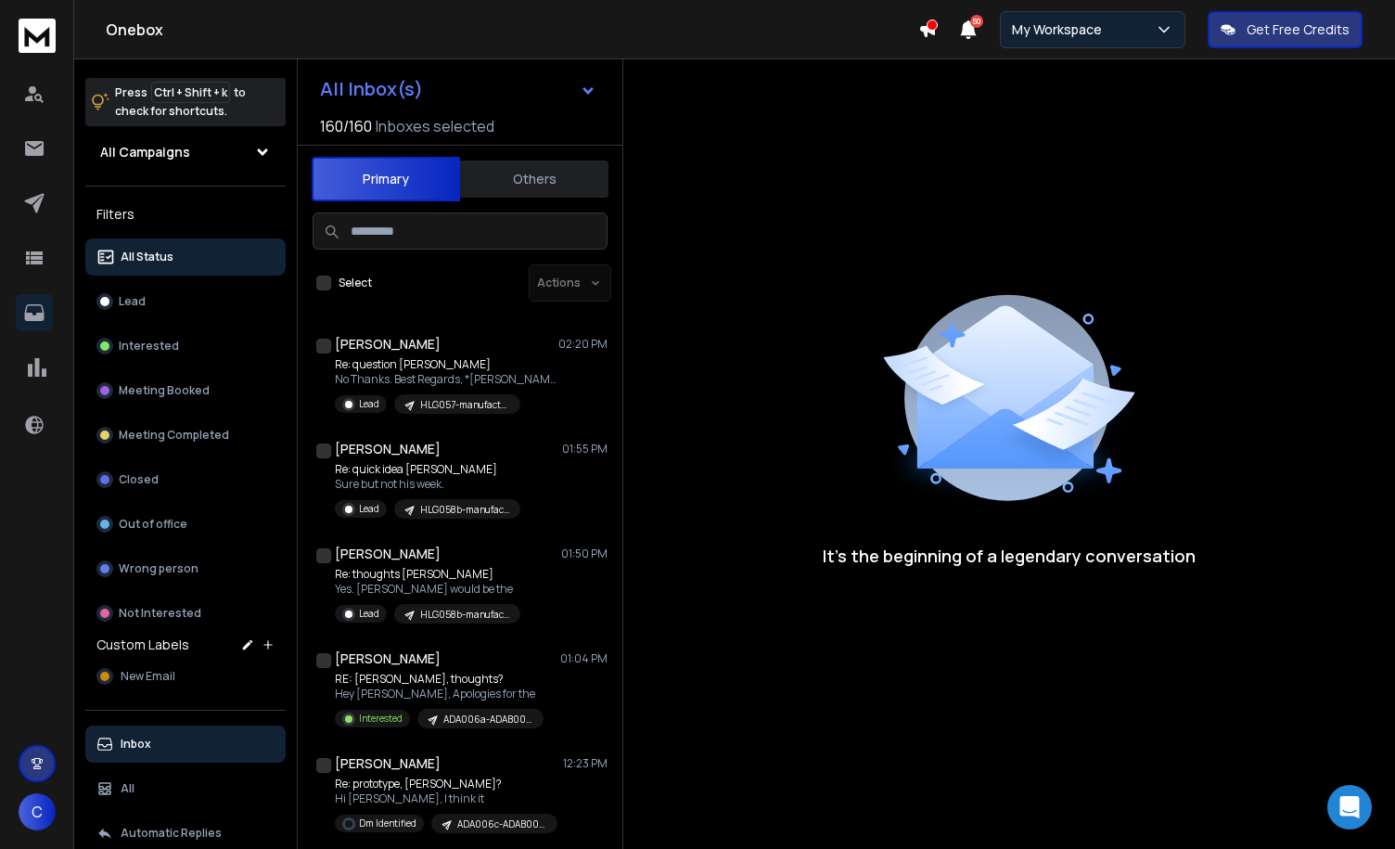
click at [1091, 34] on p "My Workspace" at bounding box center [1060, 29] width 97 height 19
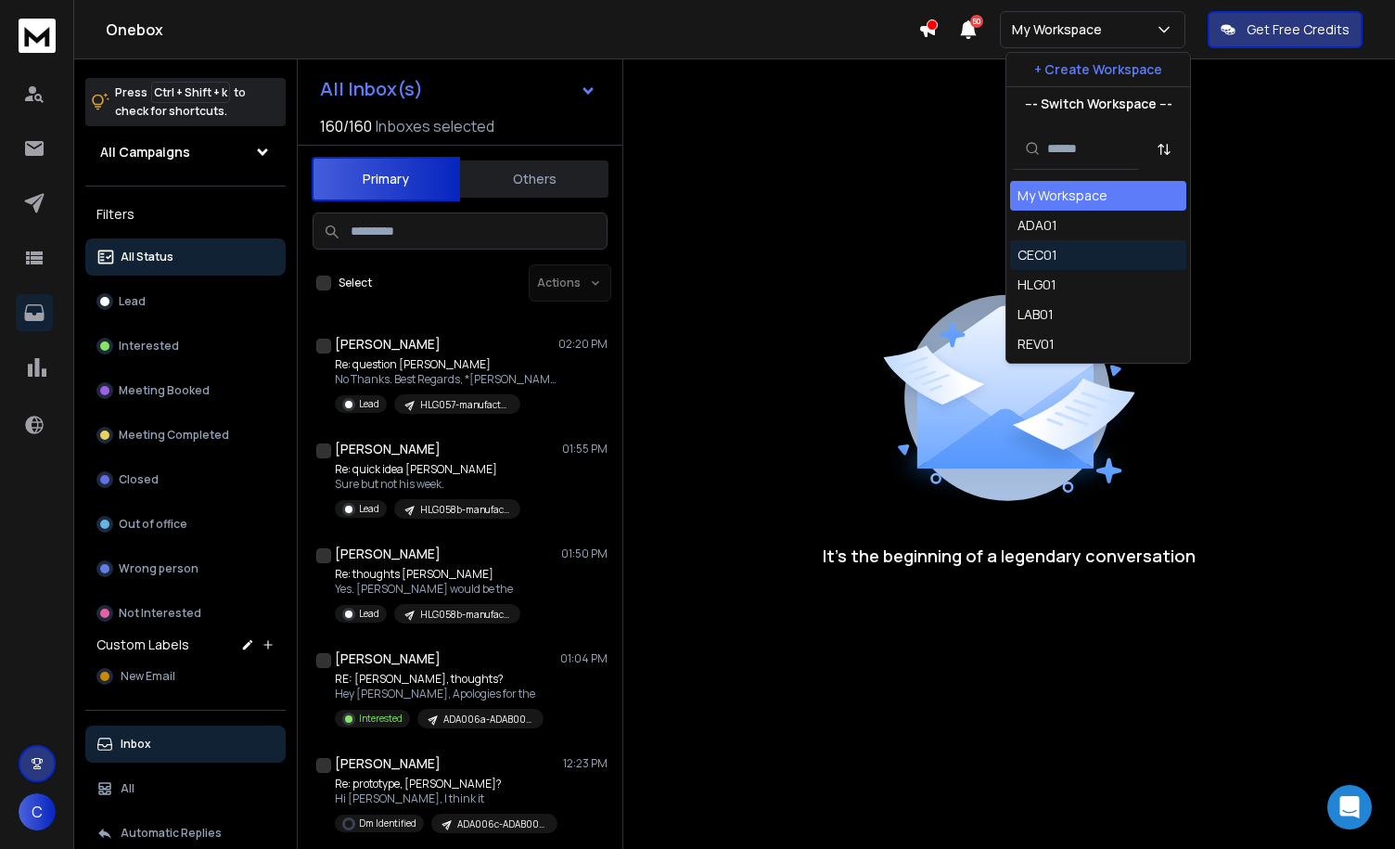
click at [523, 193] on button "Others" at bounding box center [534, 179] width 148 height 41
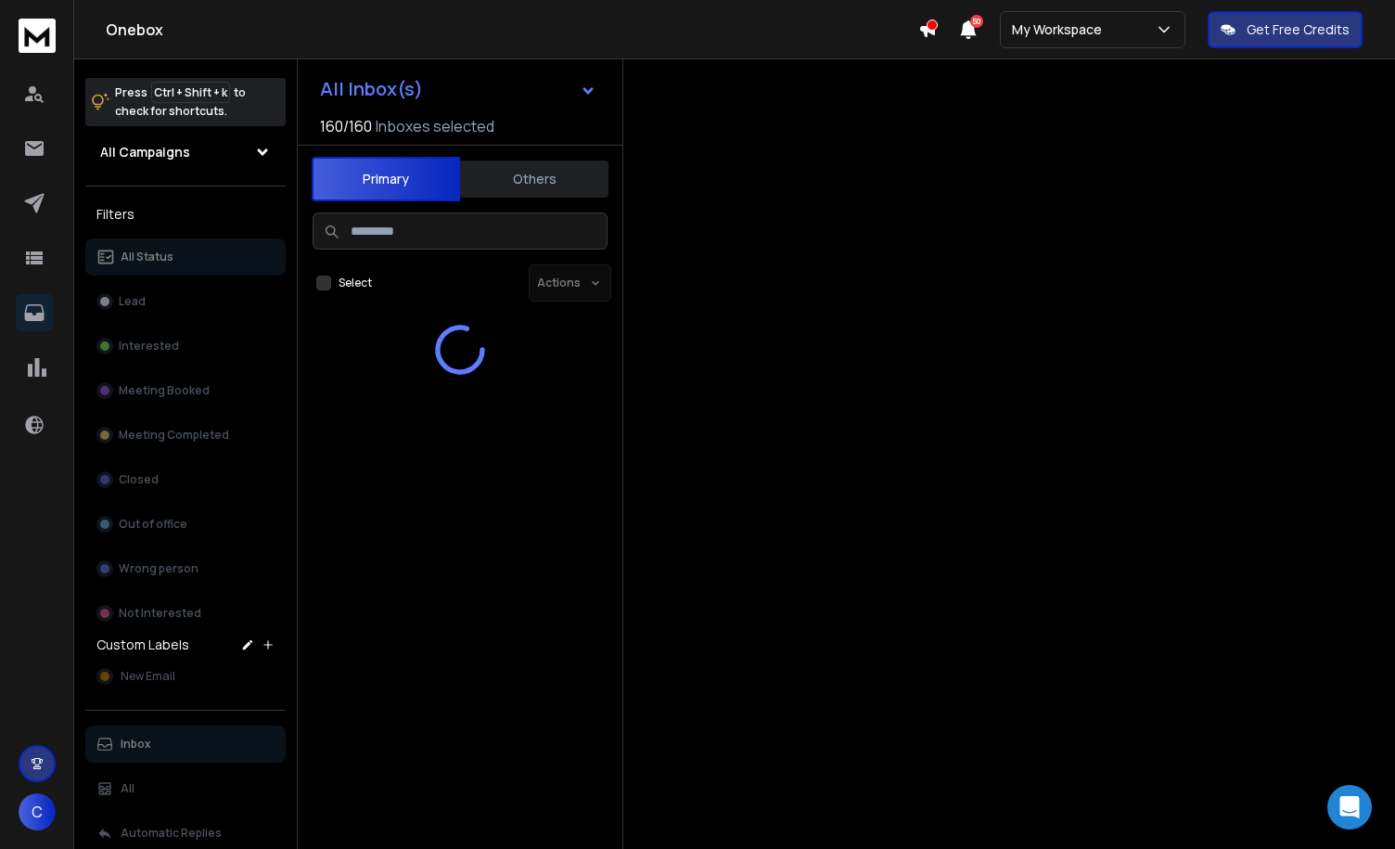
click at [404, 191] on button "Primary" at bounding box center [386, 179] width 148 height 45
